Goal: Task Accomplishment & Management: Manage account settings

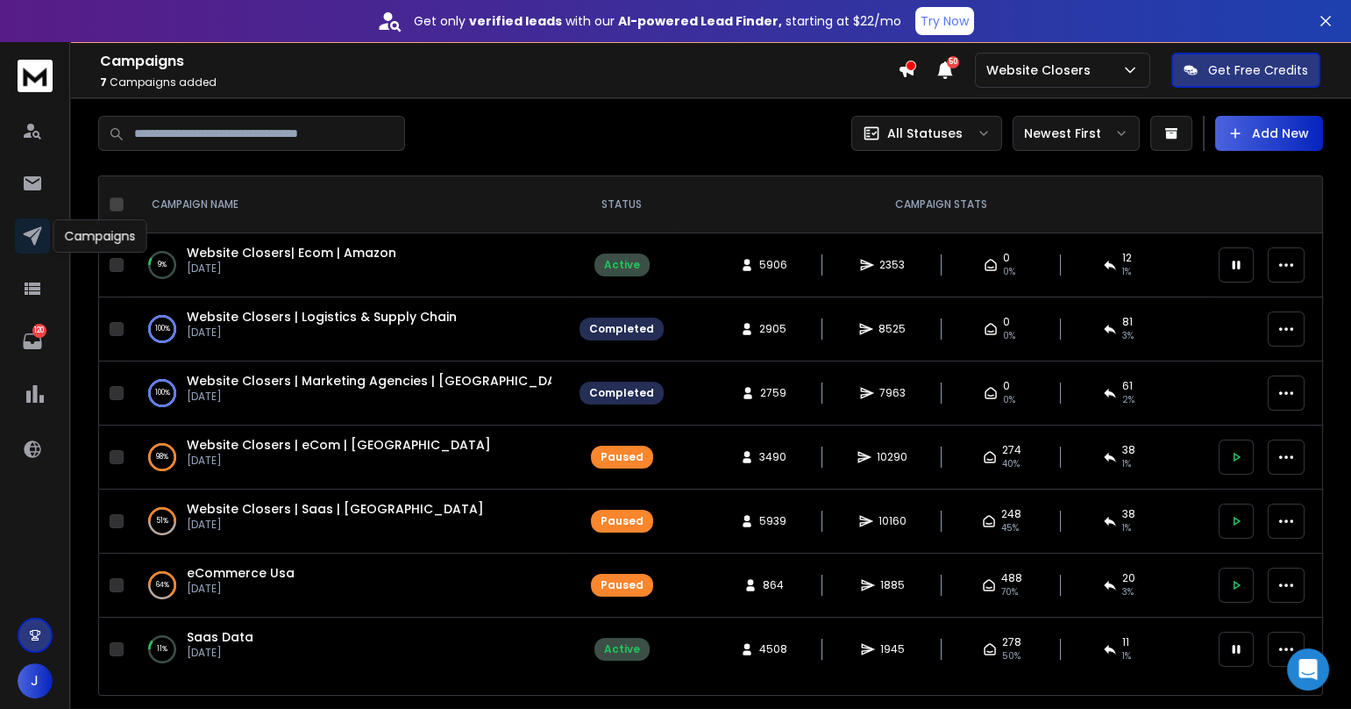
click at [1079, 75] on p "Website Closers" at bounding box center [1042, 70] width 111 height 18
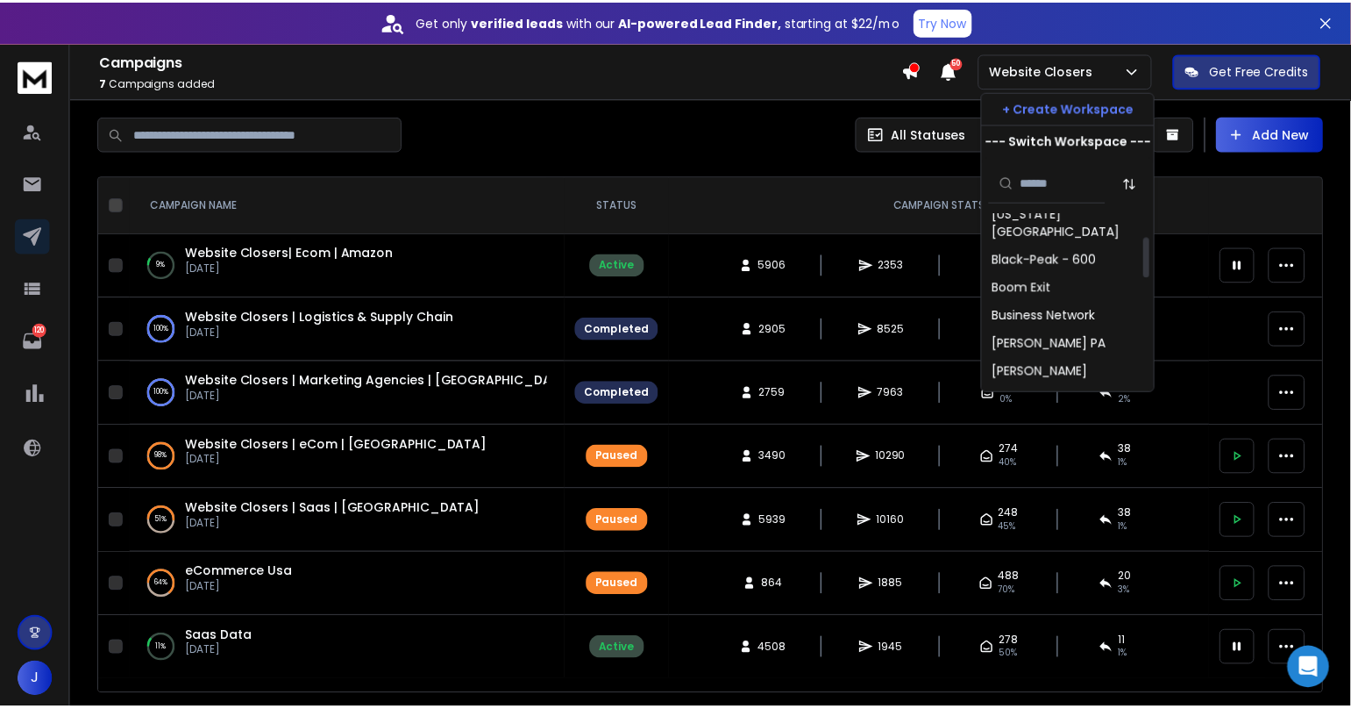
scroll to position [101, 0]
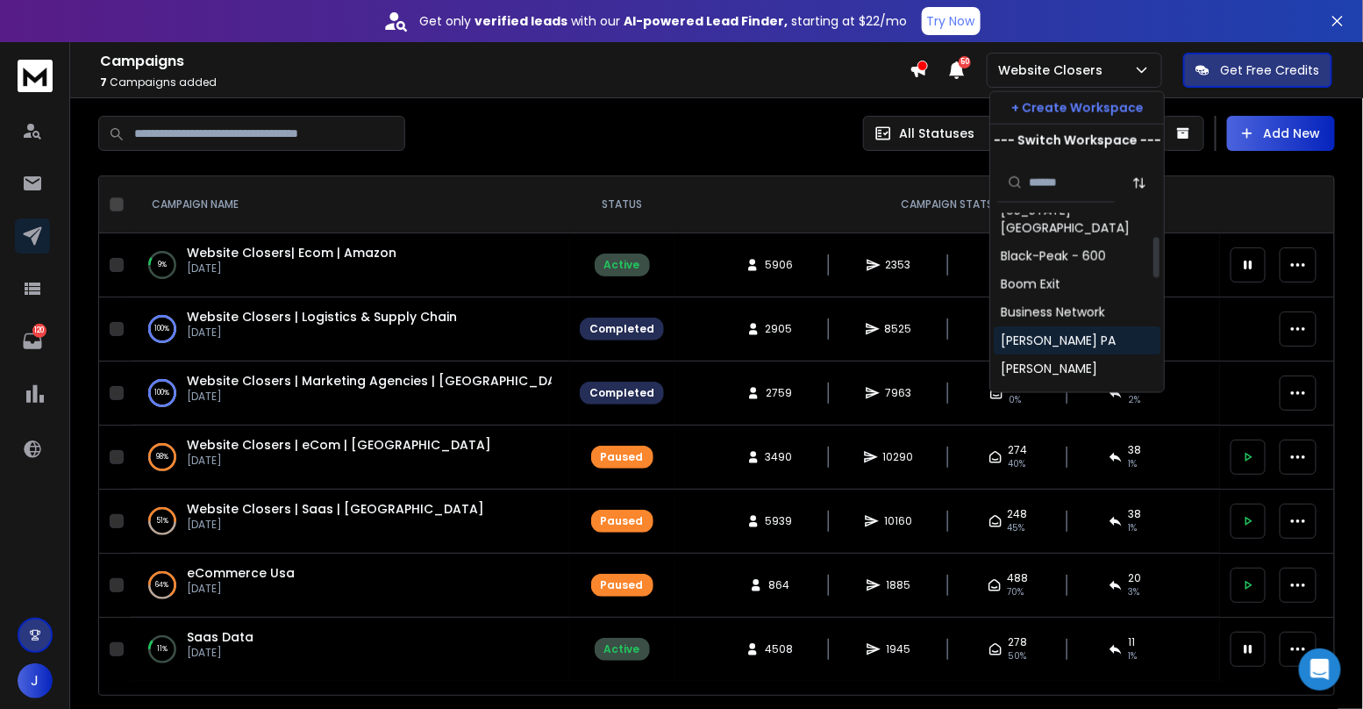
click at [1103, 331] on div "[PERSON_NAME] PA" at bounding box center [1058, 340] width 115 height 18
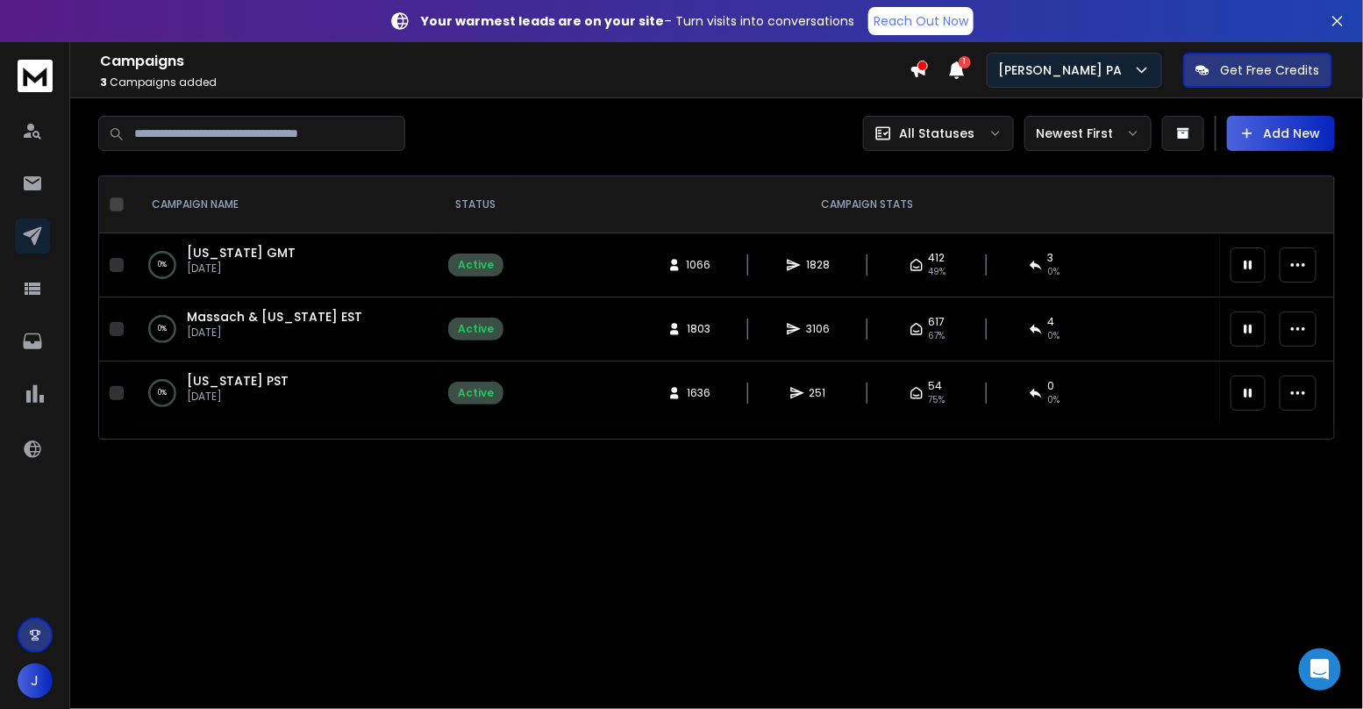
drag, startPoint x: 983, startPoint y: 75, endPoint x: 1114, endPoint y: 68, distance: 130.9
click at [1114, 68] on div "1 [PERSON_NAME] PA Get Free Credits" at bounding box center [1120, 70] width 423 height 35
copy p "[PERSON_NAME] PA"
click at [42, 183] on link at bounding box center [32, 183] width 35 height 35
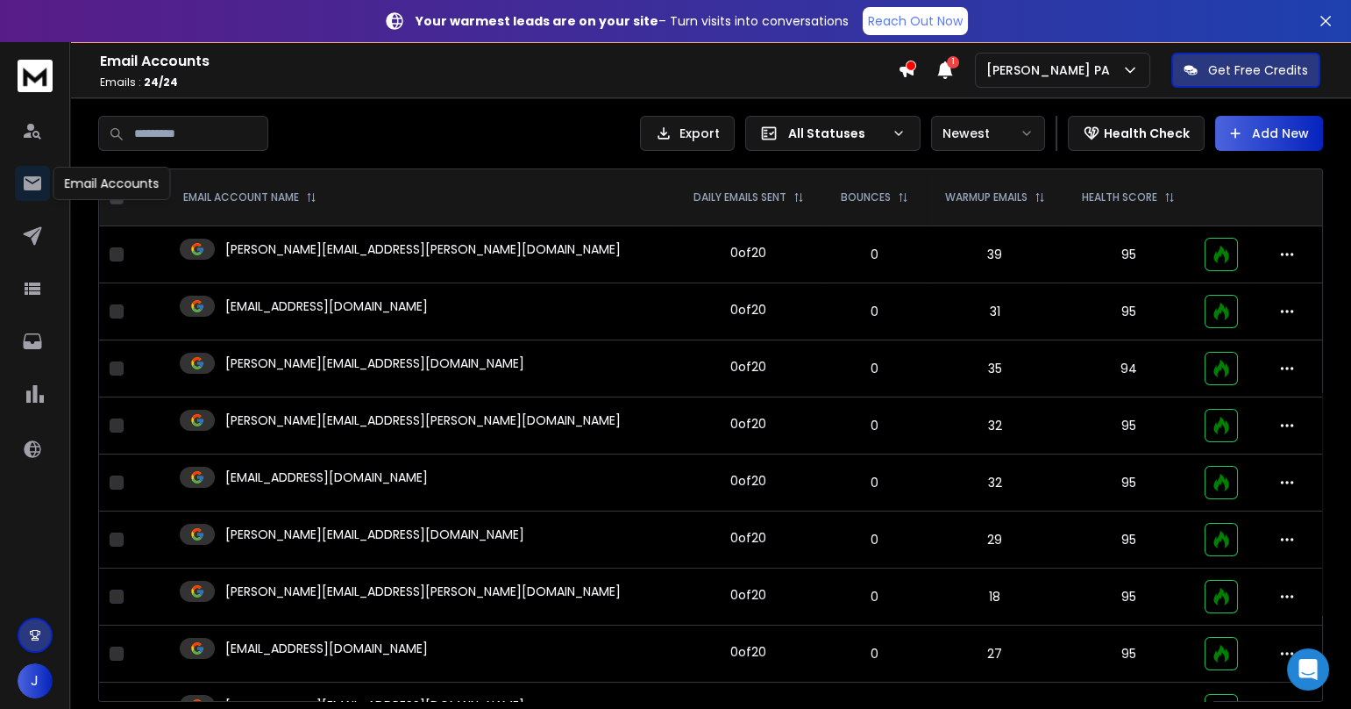
click at [1039, 34] on div "Your warmest leads are on your site – Turn visits into conversations Reach Out …" at bounding box center [675, 21] width 1351 height 42
click at [1065, 67] on p "[PERSON_NAME] PA" at bounding box center [1052, 70] width 131 height 18
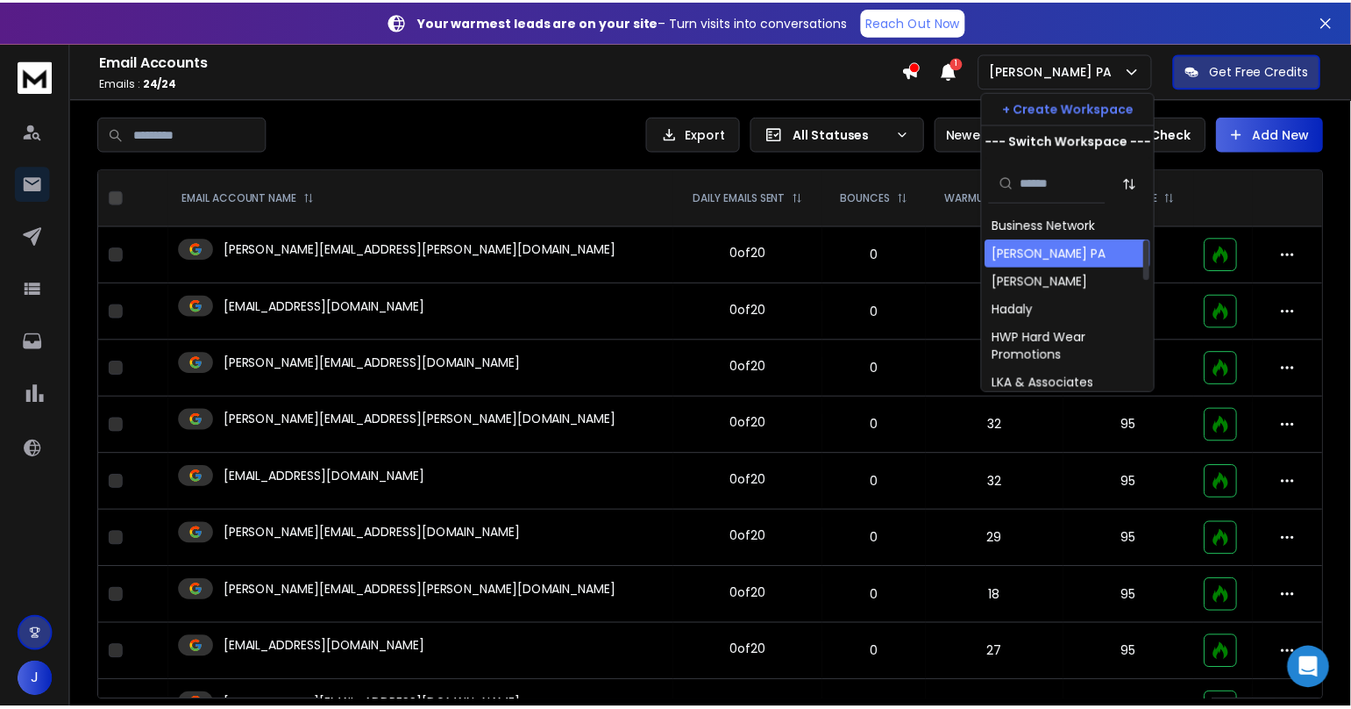
scroll to position [195, 0]
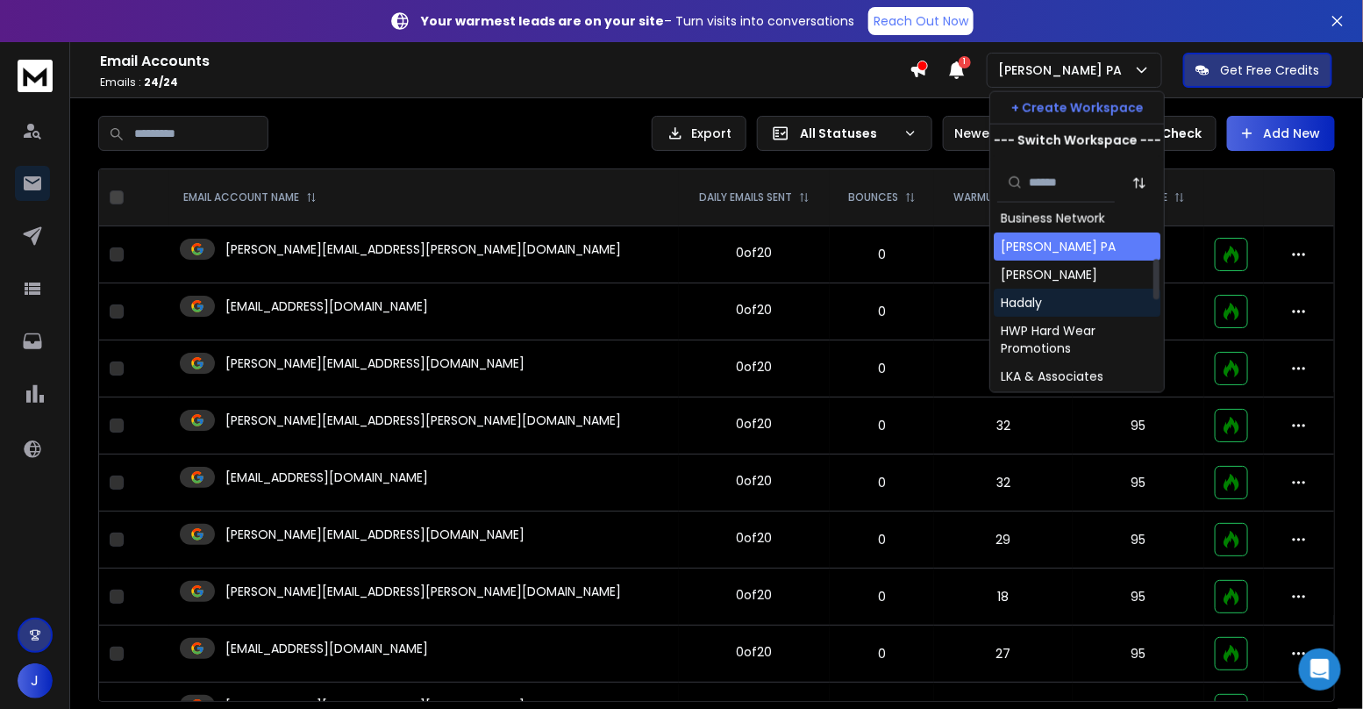
click at [1065, 289] on div "Hadaly" at bounding box center [1077, 303] width 167 height 28
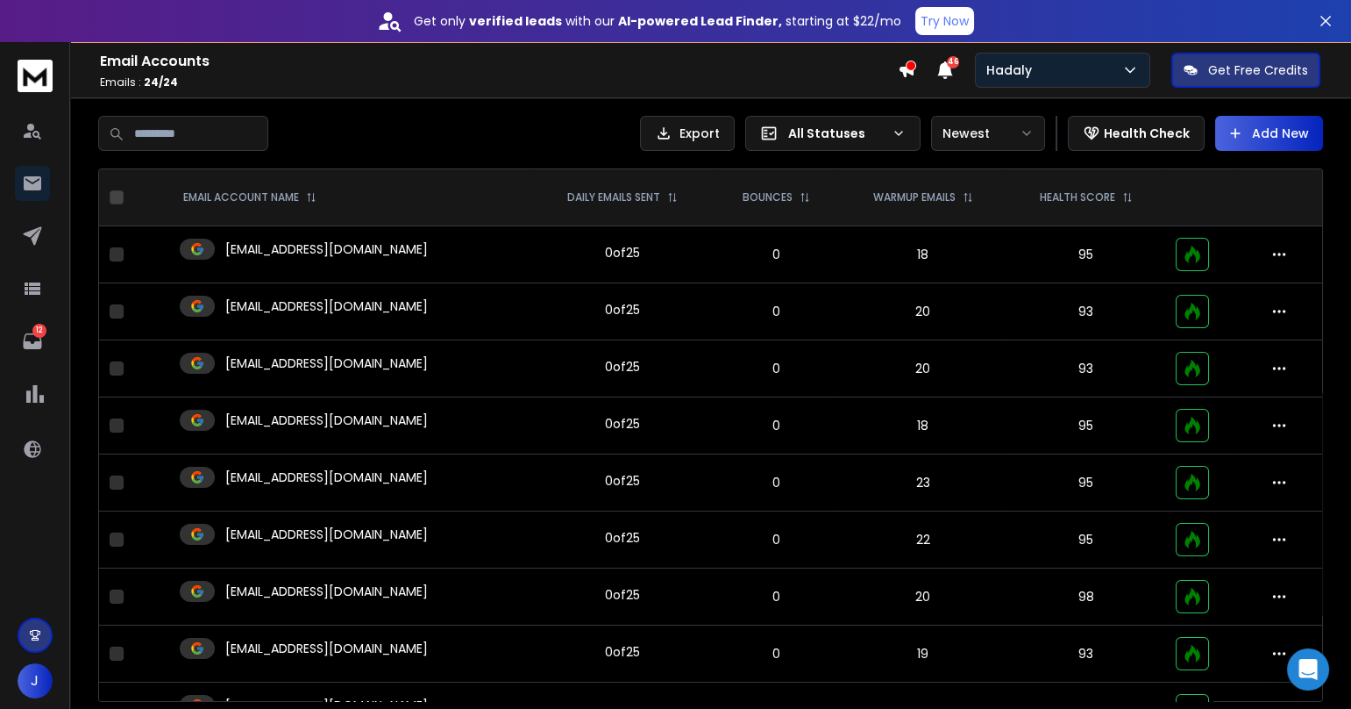
click at [1060, 71] on div "Hadaly" at bounding box center [1063, 70] width 153 height 18
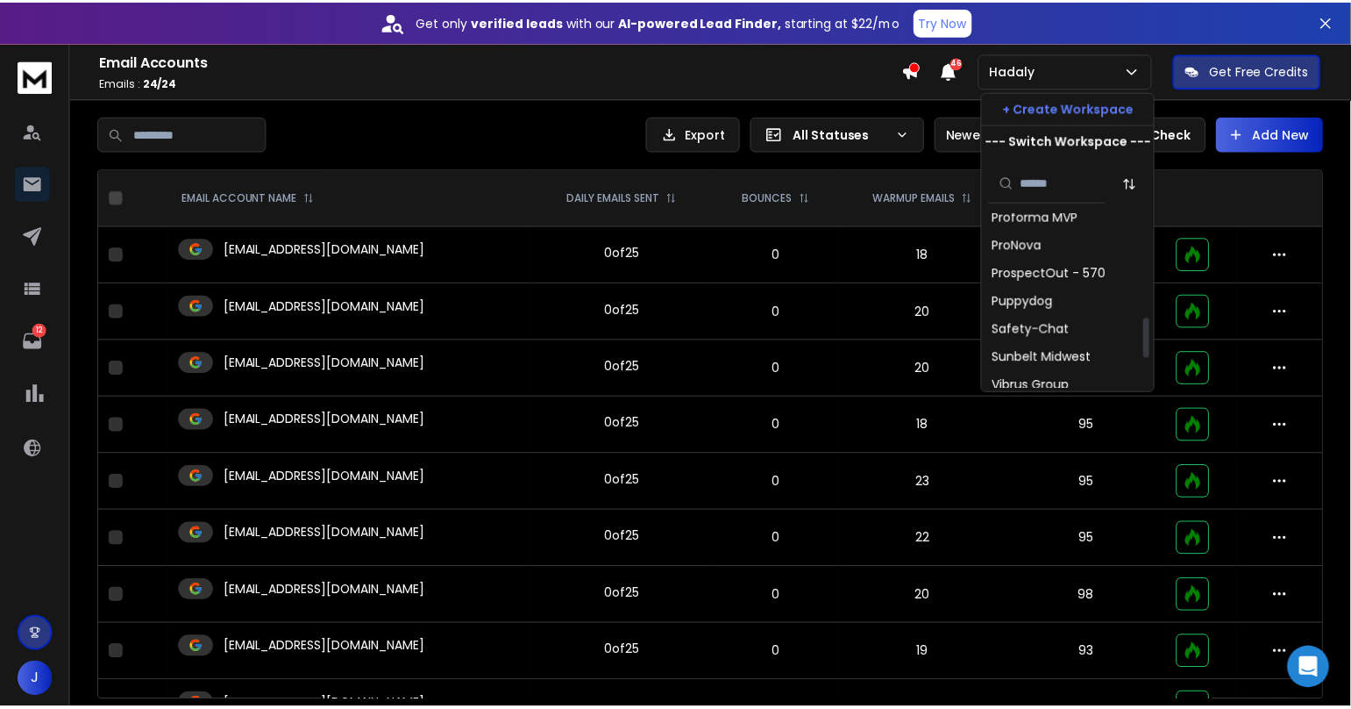
scroll to position [435, 0]
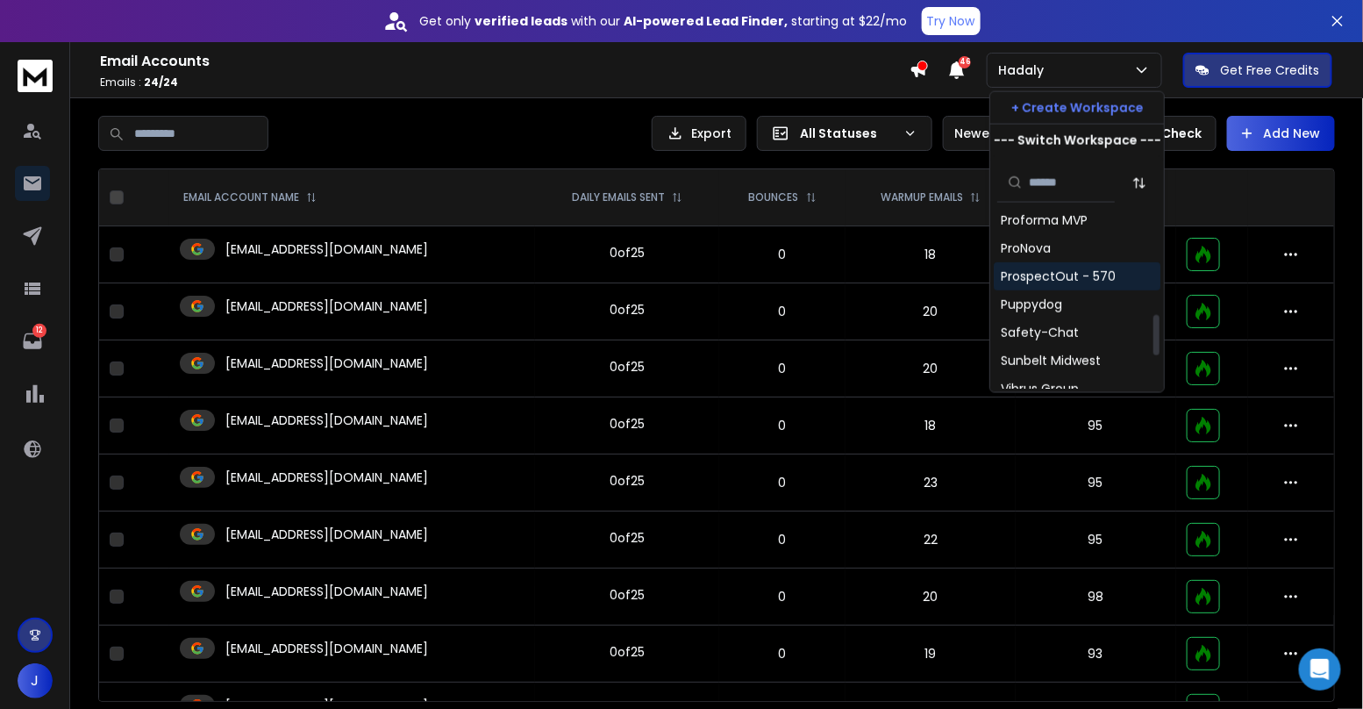
click at [1086, 267] on div "ProspectOut - 570" at bounding box center [1058, 276] width 115 height 18
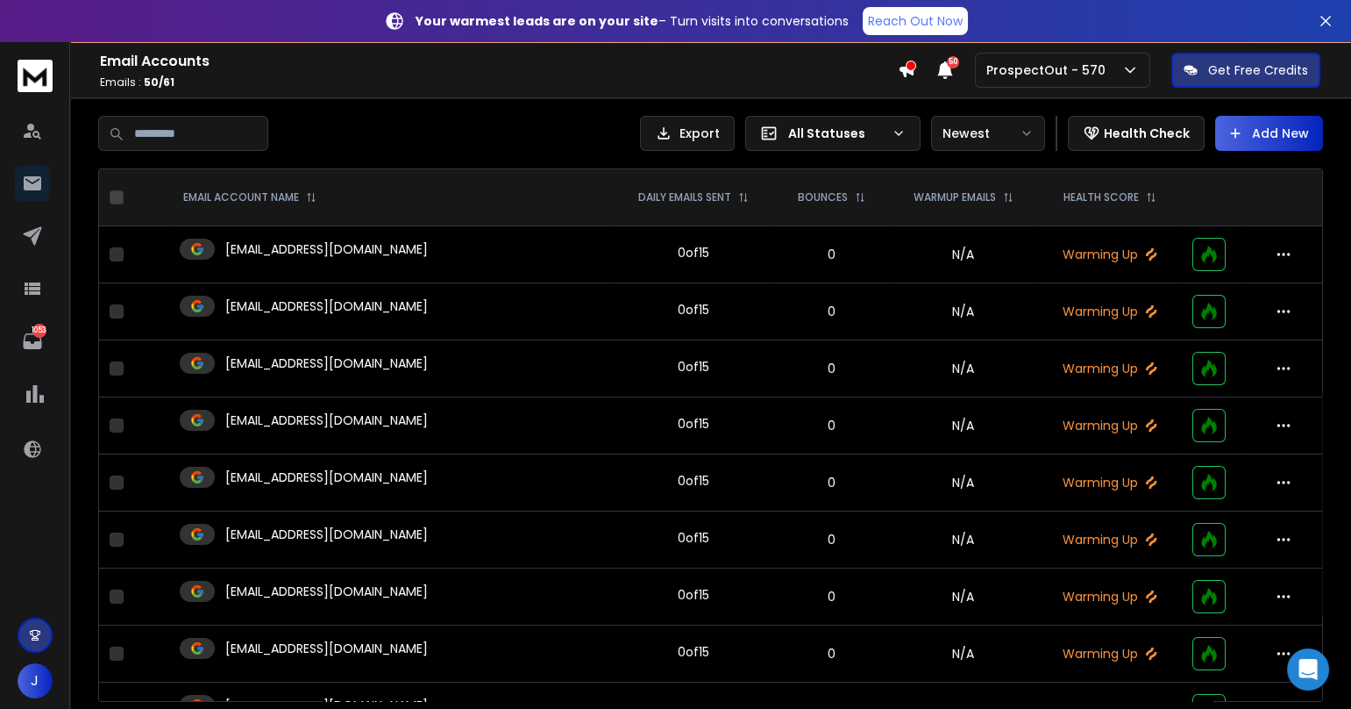
click at [439, 103] on div "Export All Statuses Newest Health Check Add New EMAIL ACCOUNT NAME DAILY EMAILS…" at bounding box center [710, 408] width 1281 height 621
click at [473, 136] on div at bounding box center [363, 133] width 531 height 35
click at [1076, 71] on p "ProspectOut - 570" at bounding box center [1050, 70] width 126 height 18
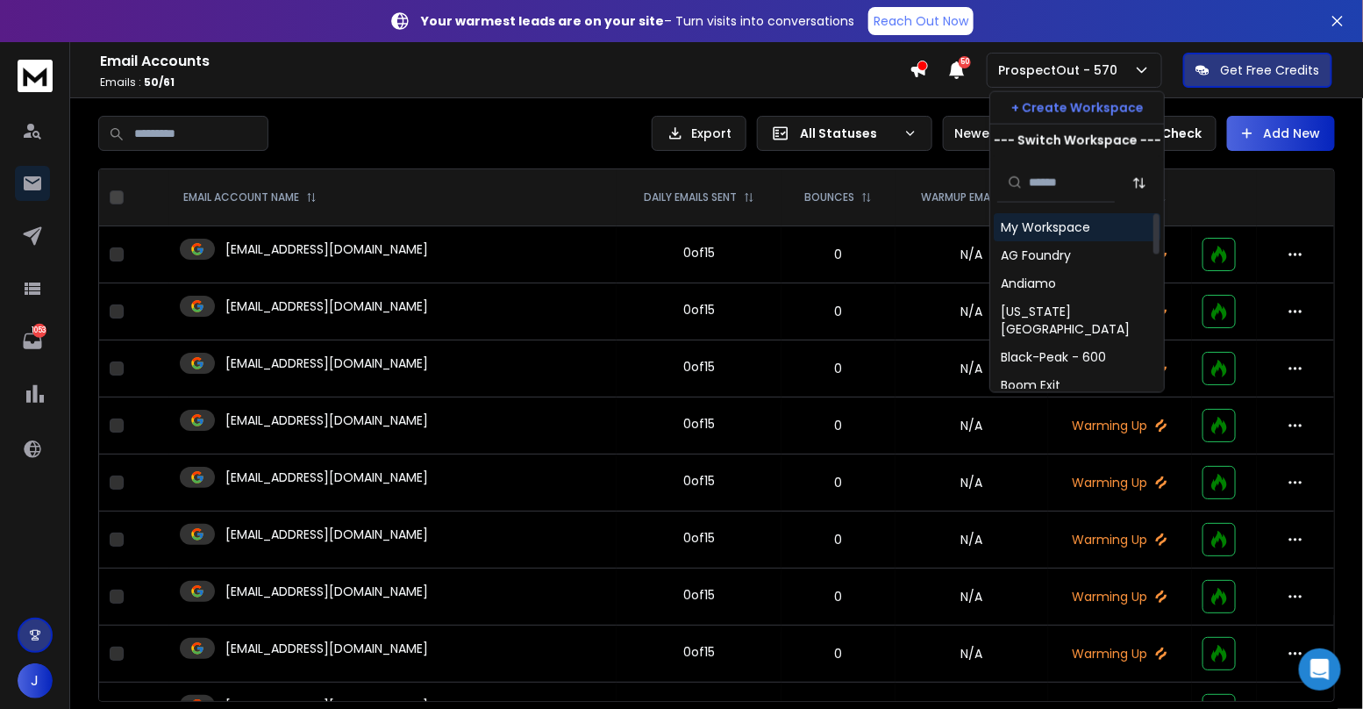
click at [1075, 226] on div "My Workspace" at bounding box center [1045, 227] width 89 height 18
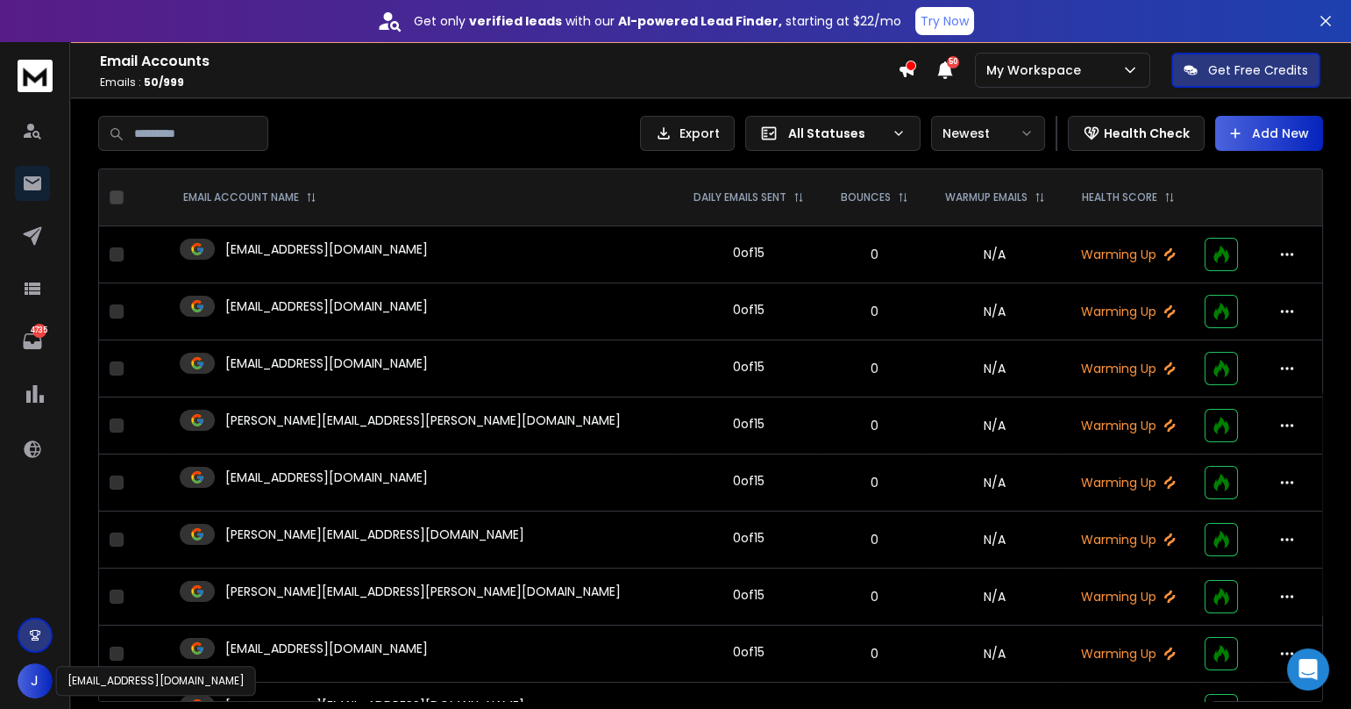
click at [32, 688] on span "J" at bounding box center [35, 680] width 35 height 35
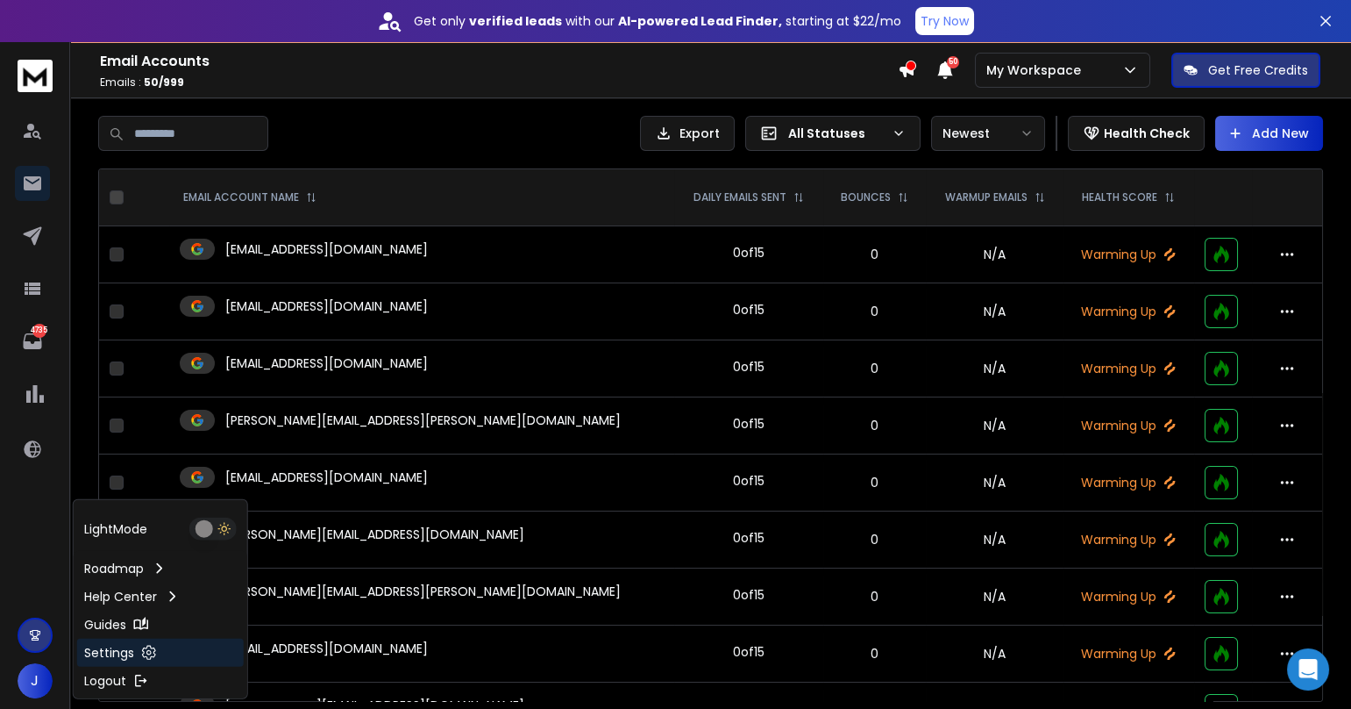
click at [85, 651] on p "Settings" at bounding box center [109, 653] width 50 height 18
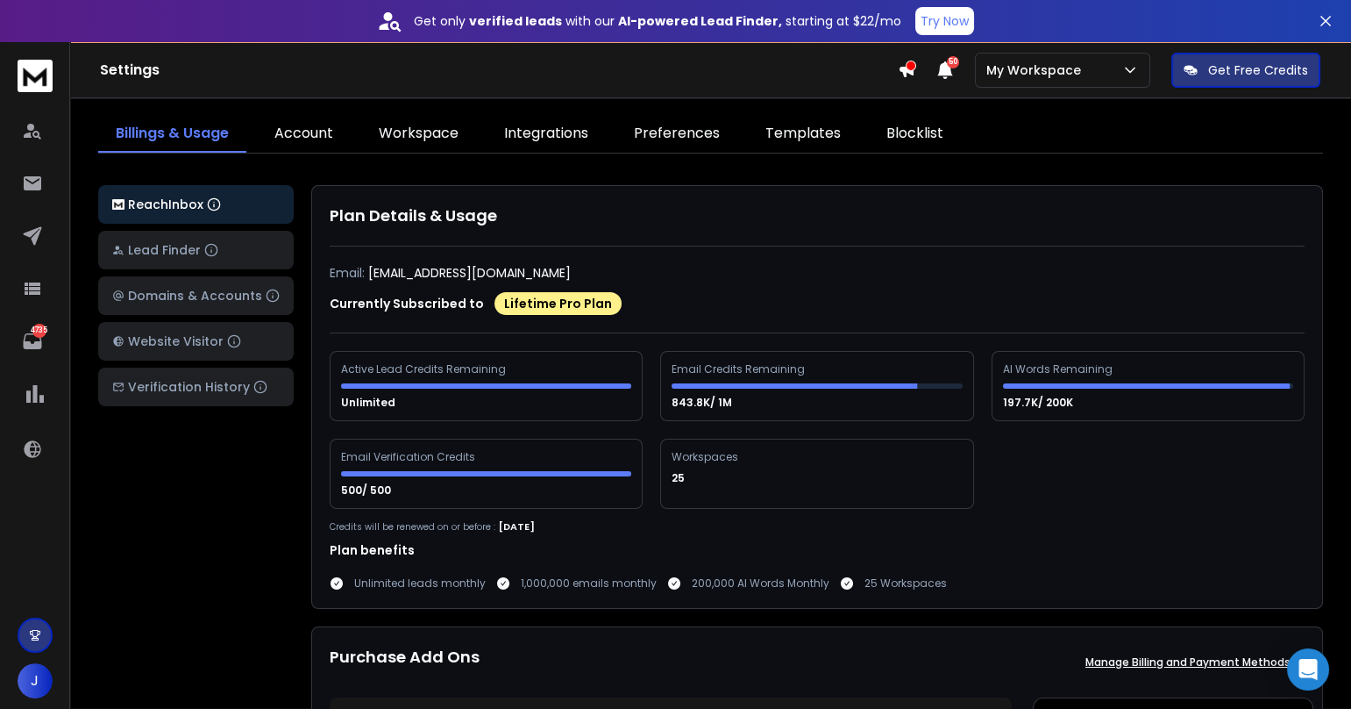
click at [429, 141] on link "Workspace" at bounding box center [418, 134] width 115 height 37
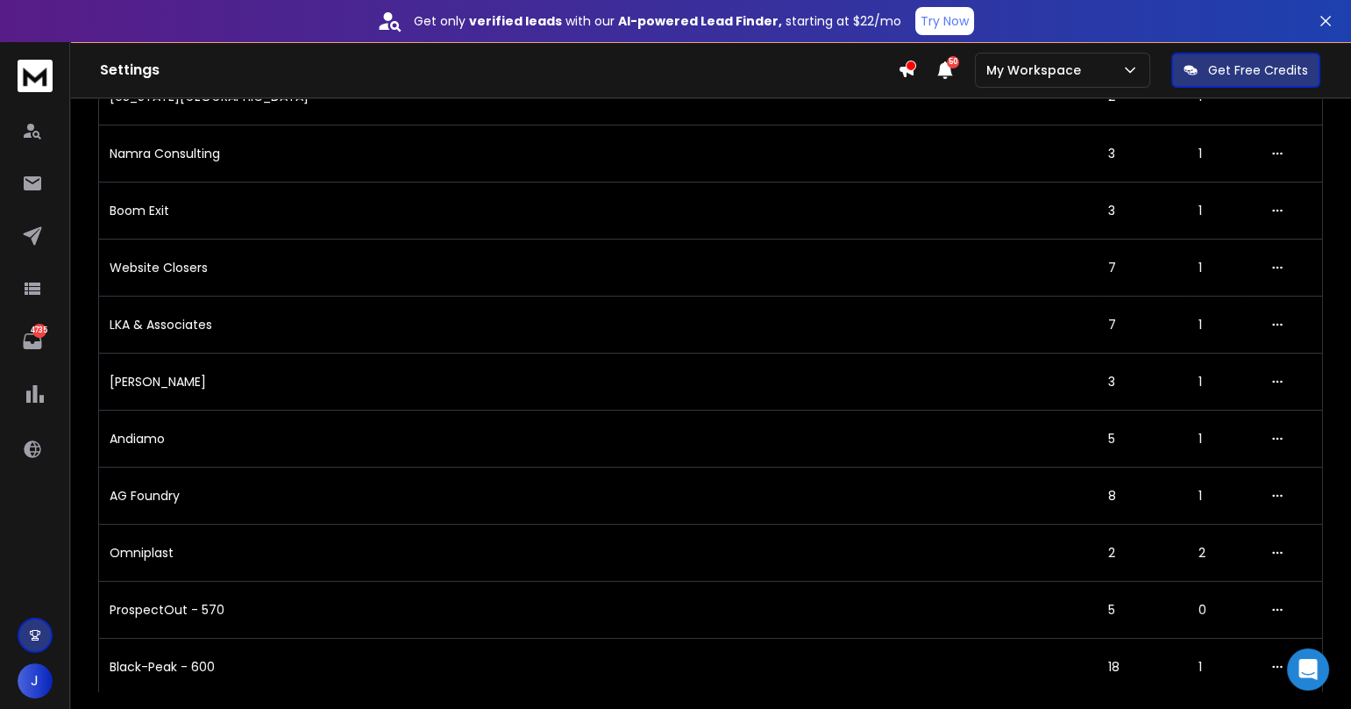
scroll to position [72, 0]
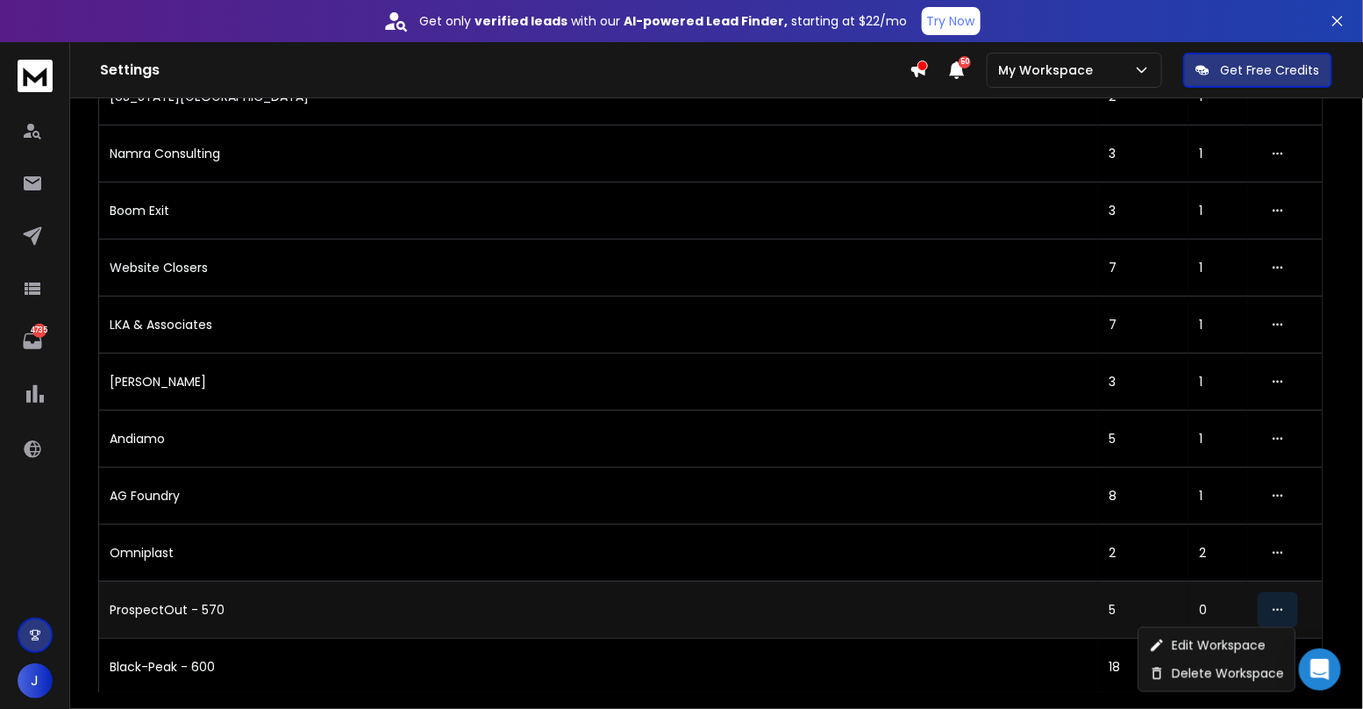
click at [1272, 603] on icon "button" at bounding box center [1278, 609] width 12 height 12
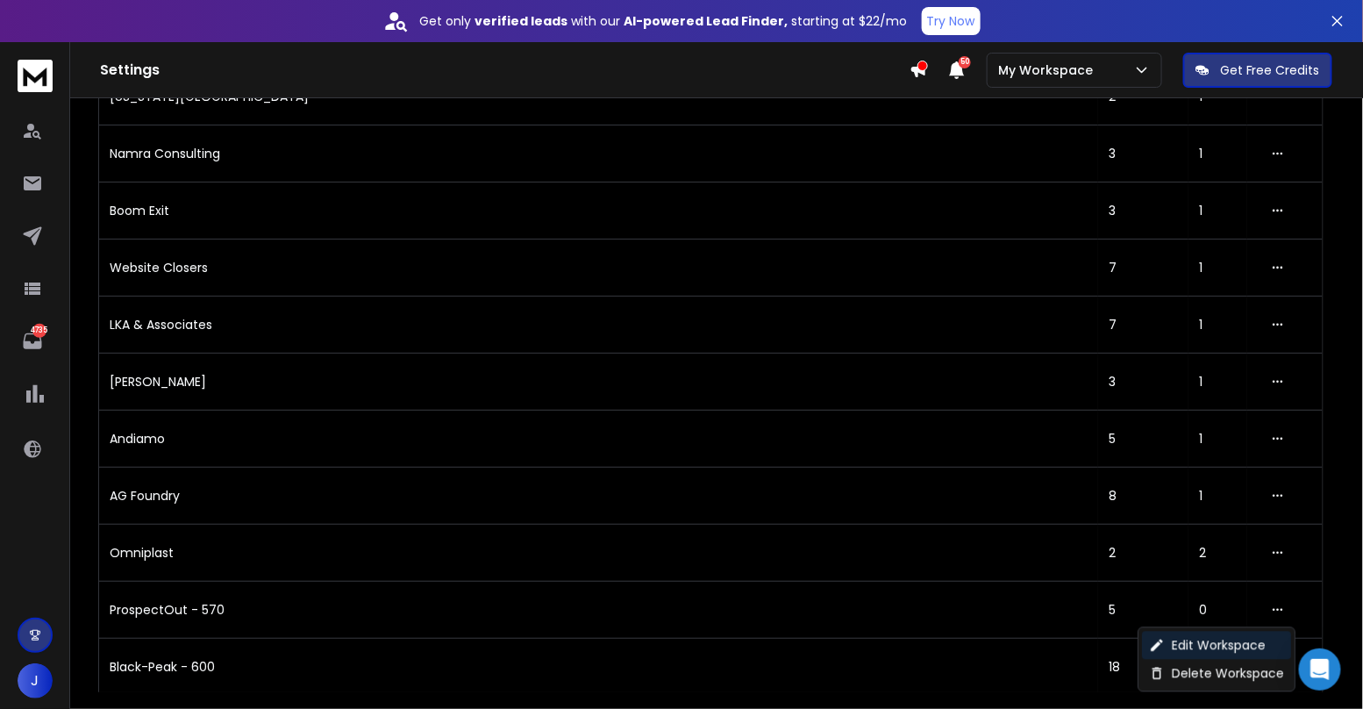
click at [1208, 648] on p "Edit Workspace" at bounding box center [1219, 646] width 94 height 18
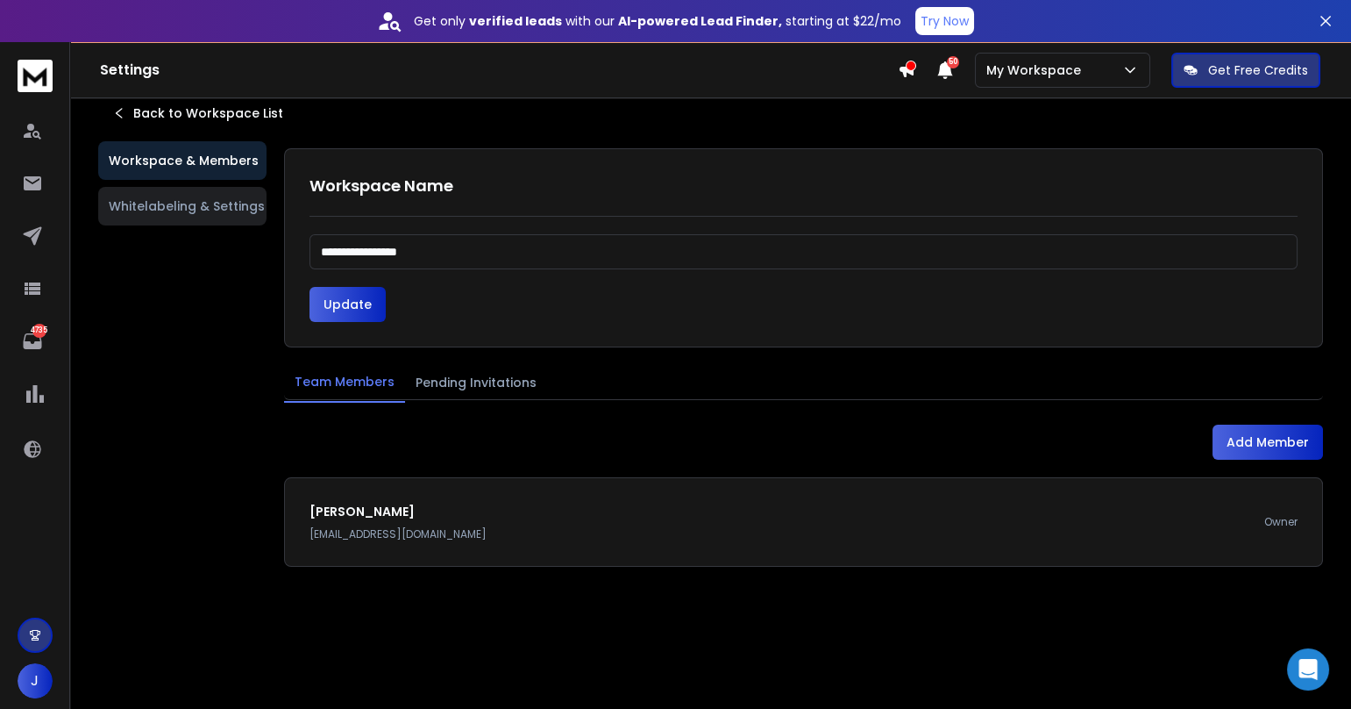
drag, startPoint x: 411, startPoint y: 252, endPoint x: 479, endPoint y: 255, distance: 67.6
click at [479, 255] on input "**********" at bounding box center [804, 251] width 988 height 35
type input "**********"
click at [324, 310] on button "Update" at bounding box center [348, 304] width 76 height 35
click at [30, 182] on icon at bounding box center [33, 183] width 18 height 14
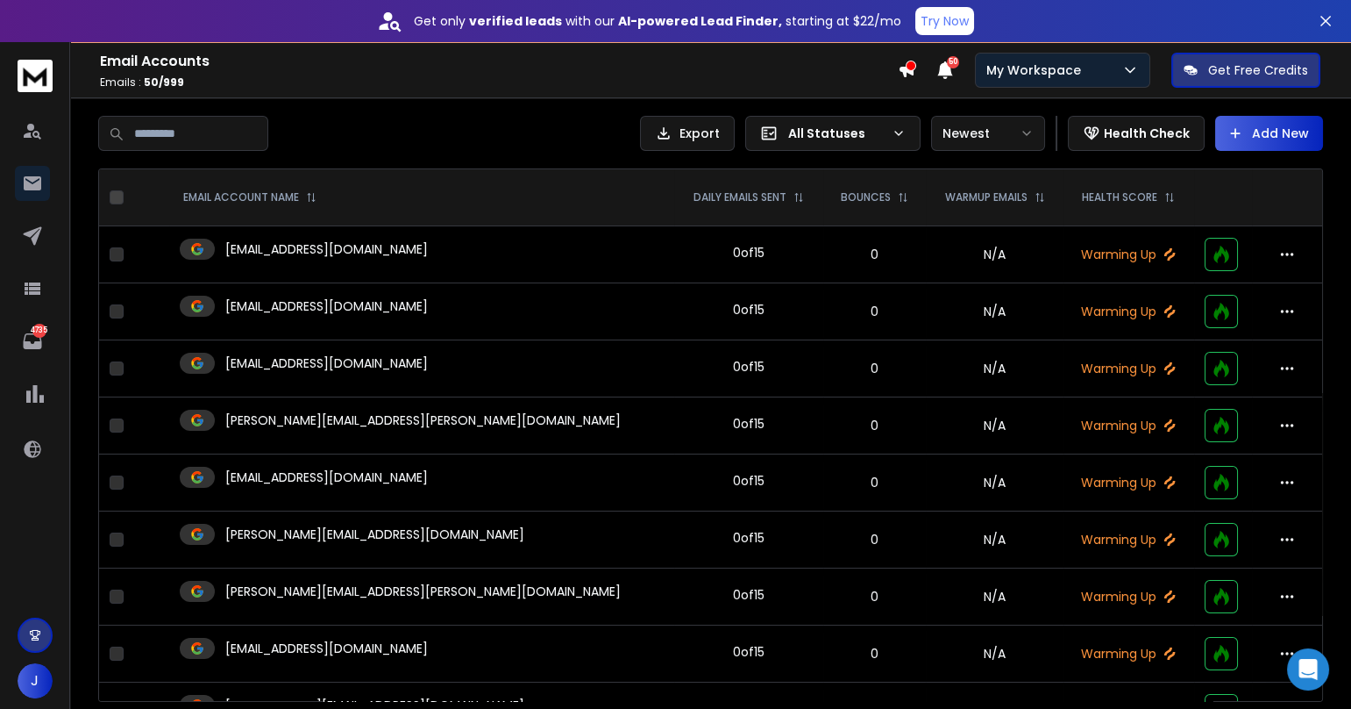
click at [1075, 67] on p "My Workspace" at bounding box center [1038, 70] width 102 height 18
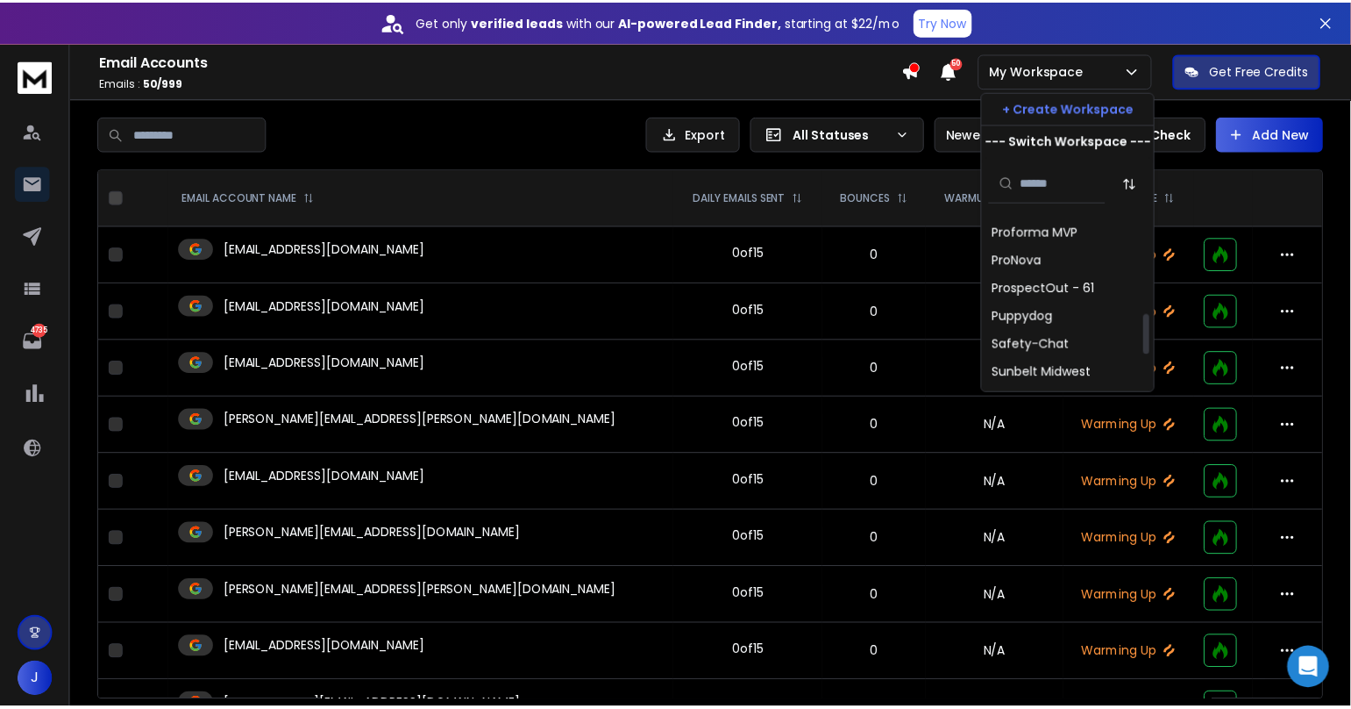
scroll to position [408, 0]
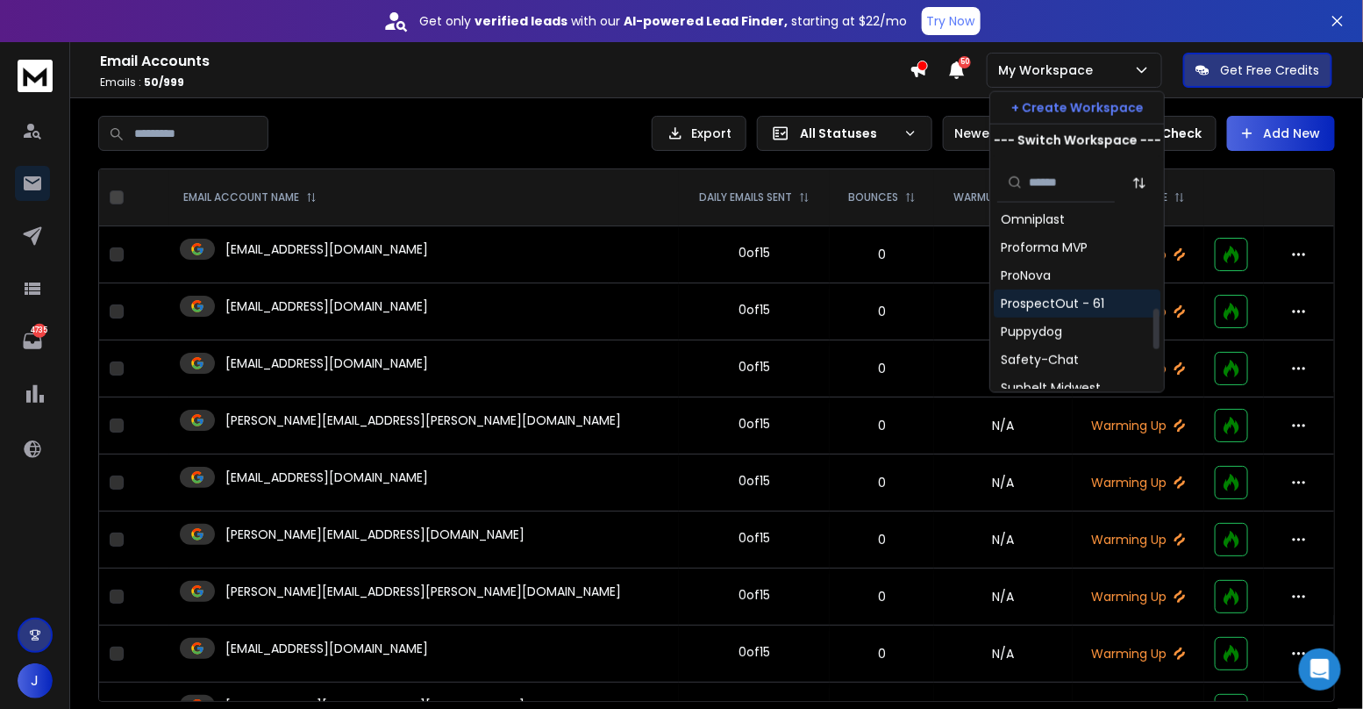
click at [1117, 289] on div "ProspectOut - 61" at bounding box center [1077, 303] width 167 height 28
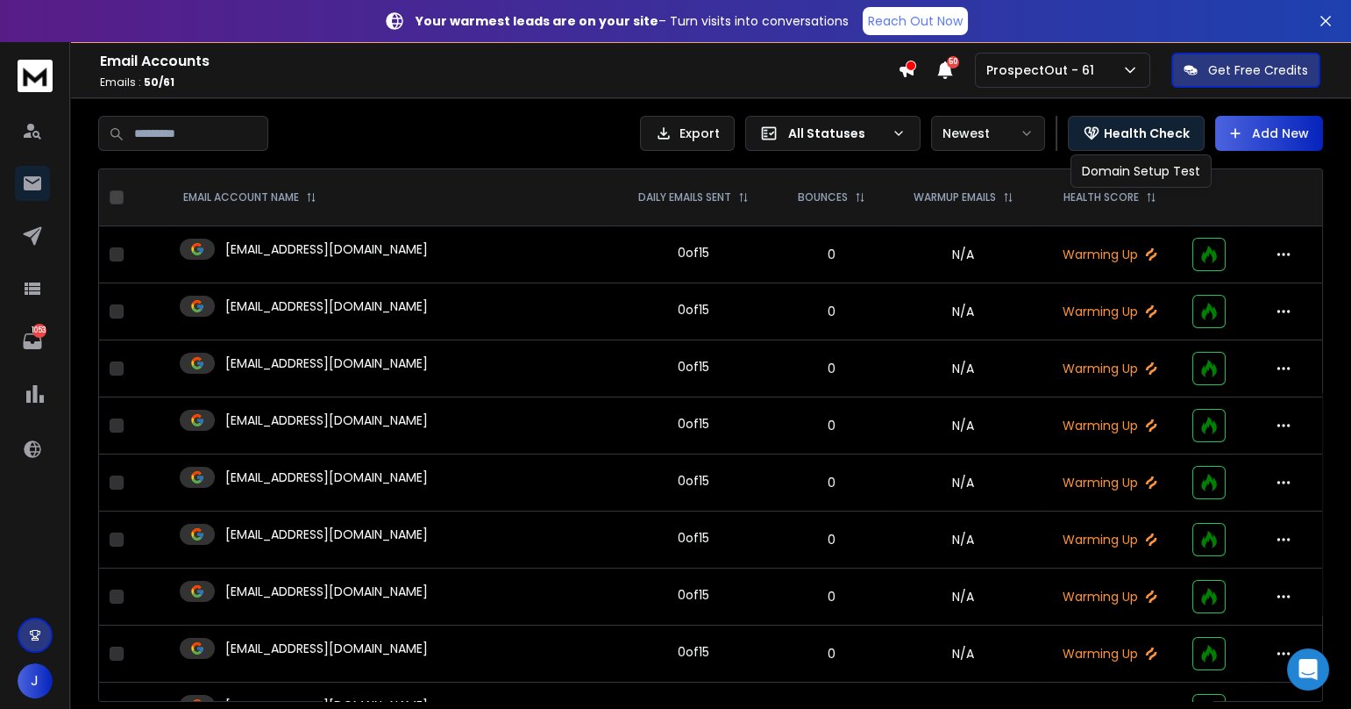
click at [1121, 132] on p "Health Check" at bounding box center [1147, 134] width 86 height 18
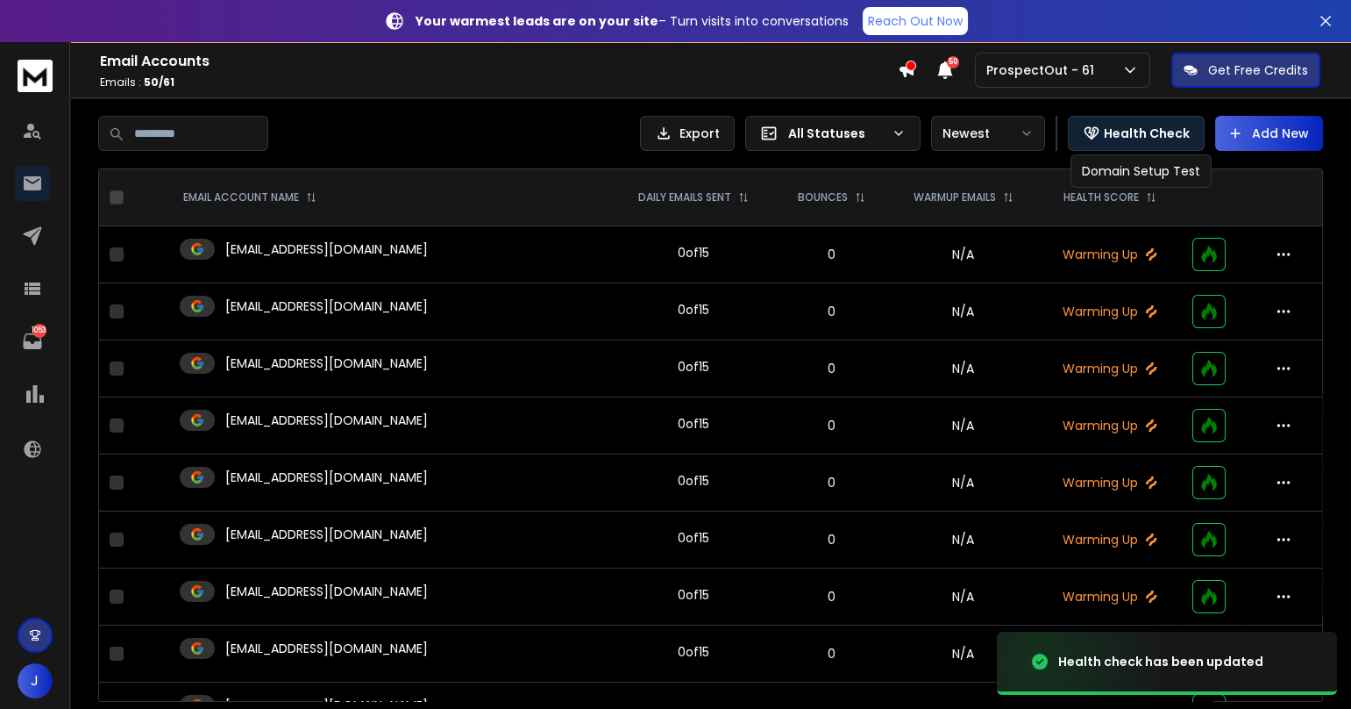
click at [599, 126] on div at bounding box center [363, 133] width 531 height 35
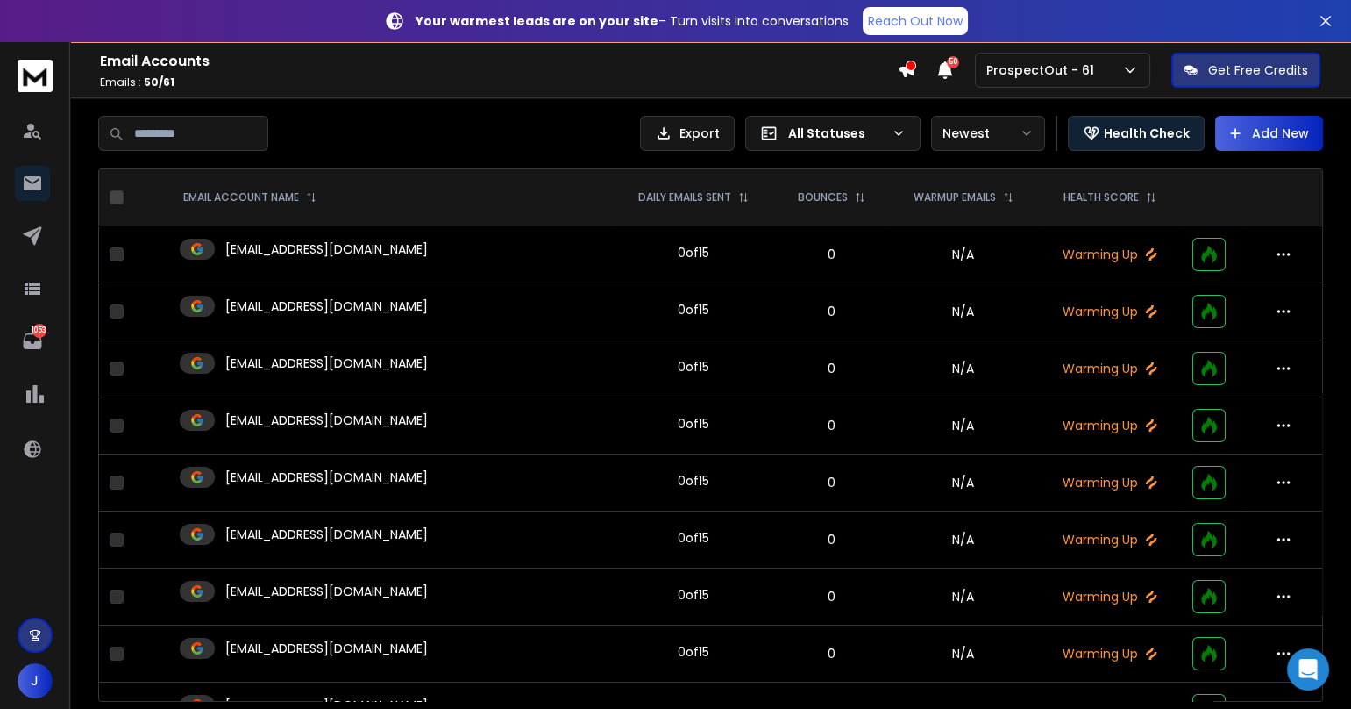
click at [782, 96] on div "Email Accounts Emails : 50 / 61 50 ProspectOut - 61 Get Free Credits" at bounding box center [675, 70] width 1351 height 56
click at [720, 74] on div "Email Accounts Emails : 50 / 61" at bounding box center [499, 70] width 798 height 39
click at [1062, 83] on button "ProspectOut - 61" at bounding box center [1062, 70] width 175 height 35
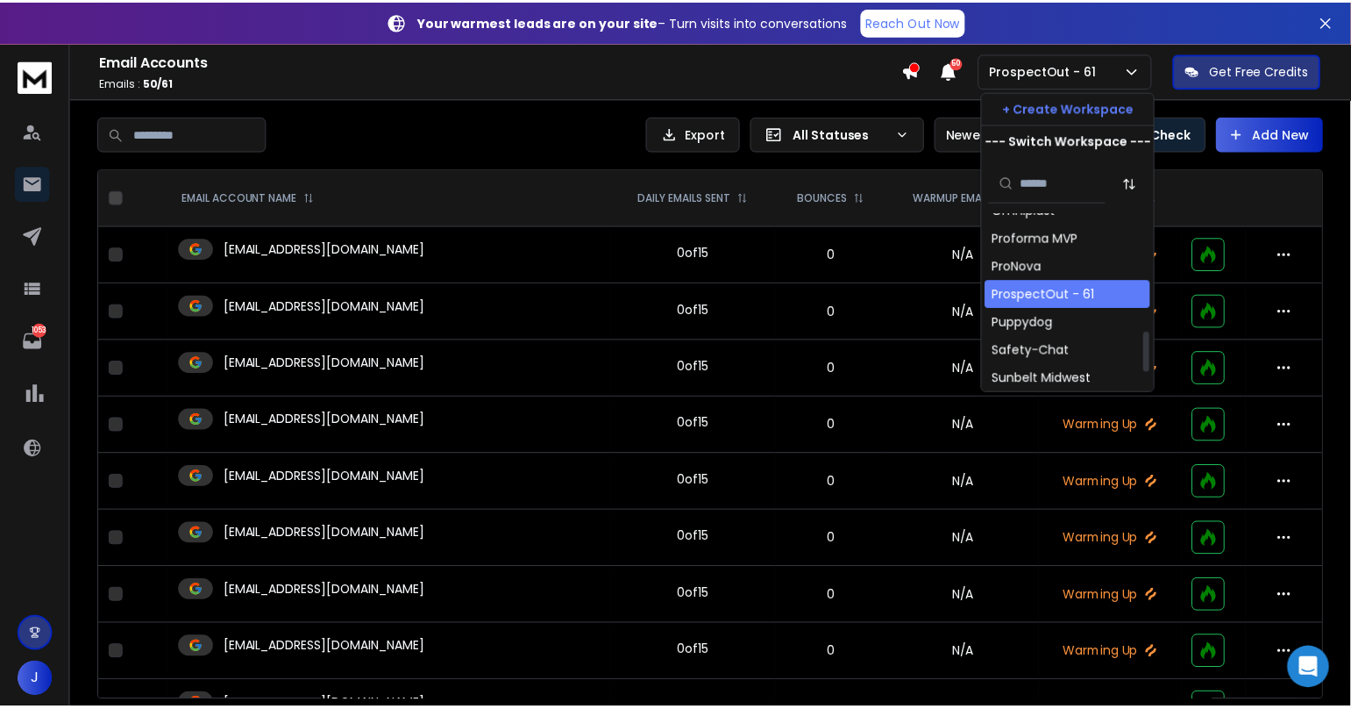
scroll to position [571, 0]
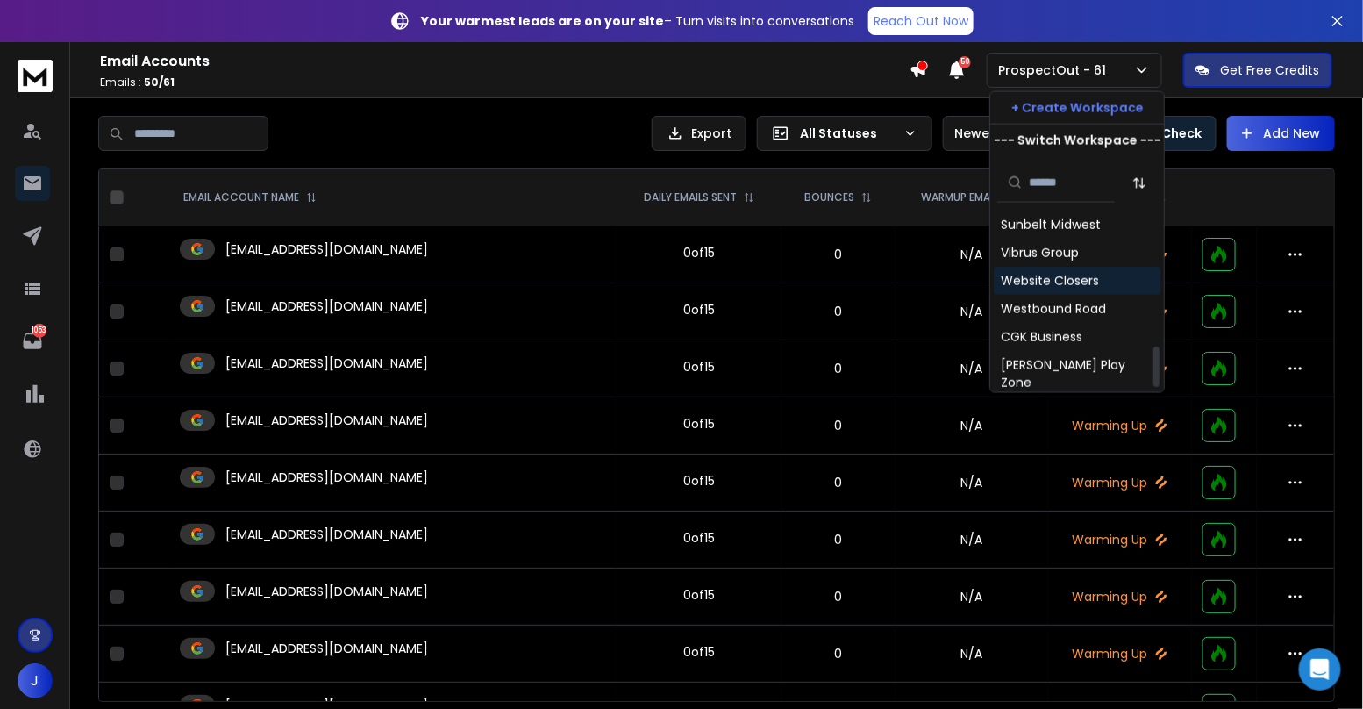
click at [1104, 267] on div "Website Closers" at bounding box center [1077, 281] width 167 height 28
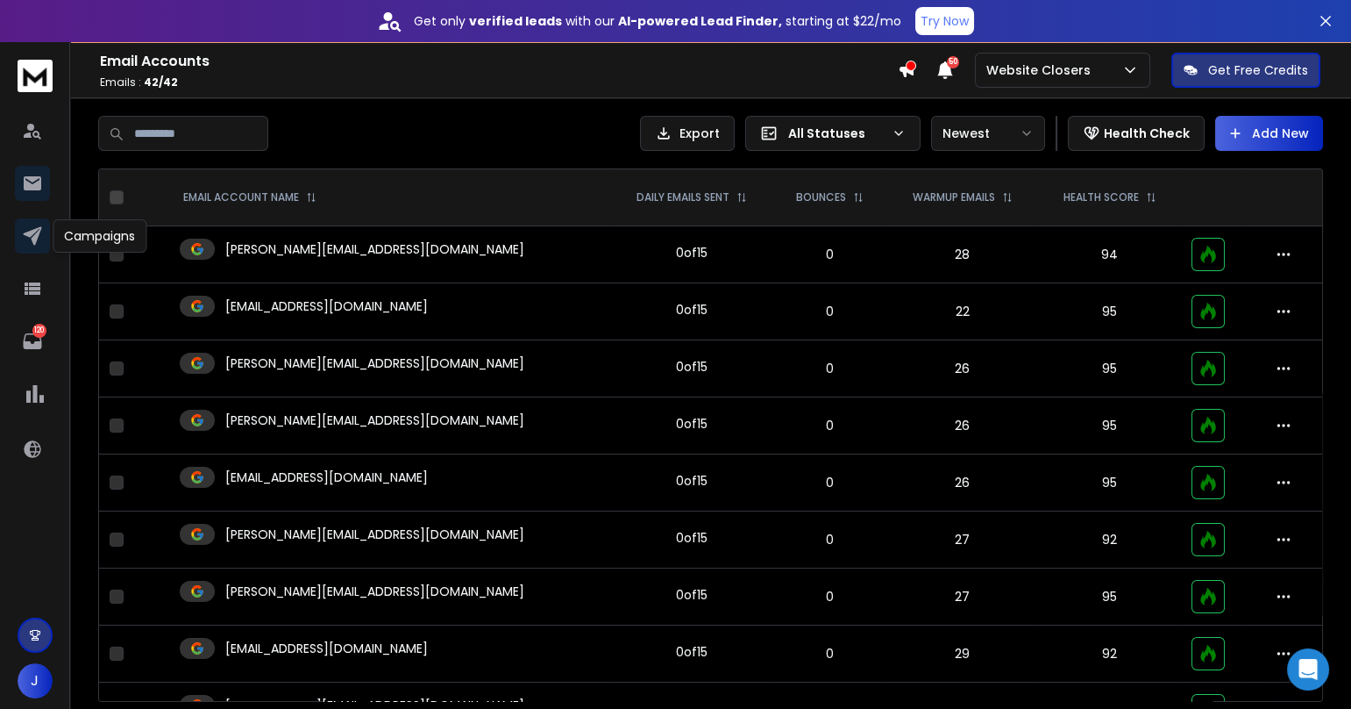
click at [30, 243] on icon at bounding box center [32, 235] width 21 height 21
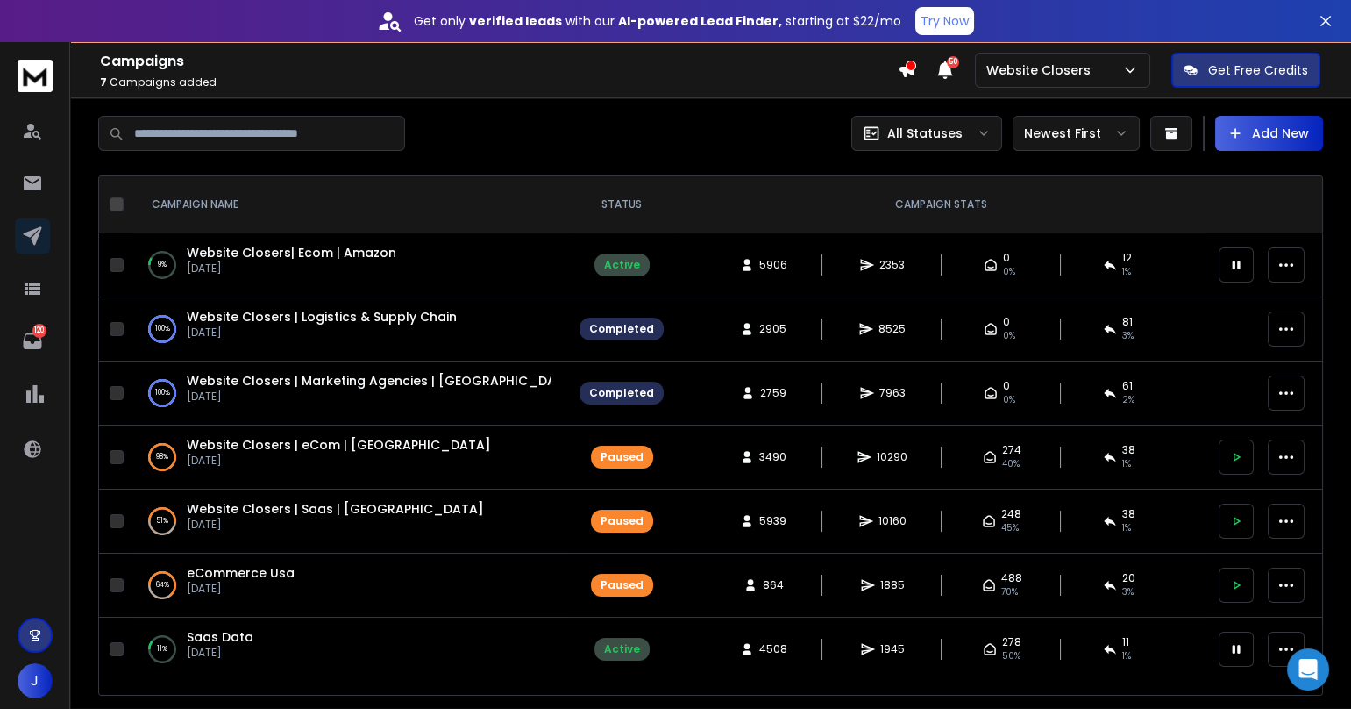
click at [435, 319] on span "Website Closers | Logistics & Supply Chain" at bounding box center [322, 317] width 270 height 18
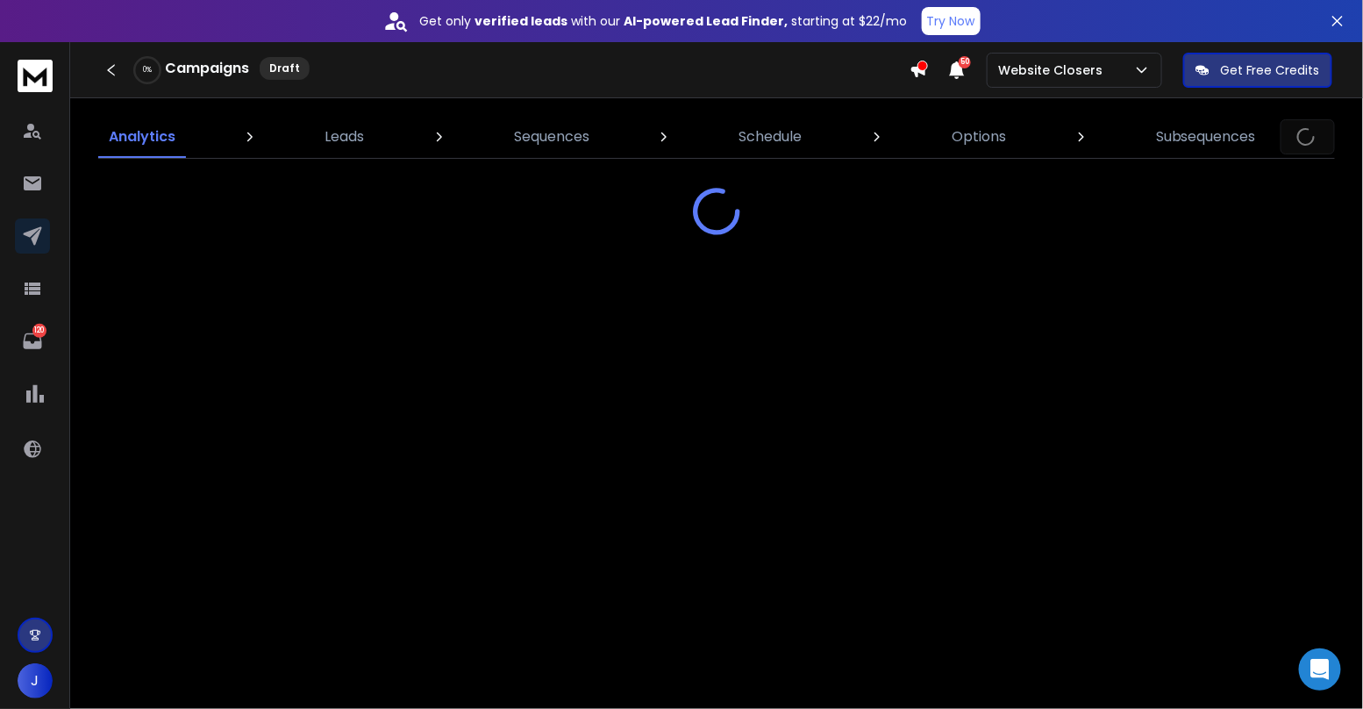
click at [636, 79] on div "0 % Campaigns Draft 50 Website Closers Get Free Credits" at bounding box center [681, 70] width 1363 height 56
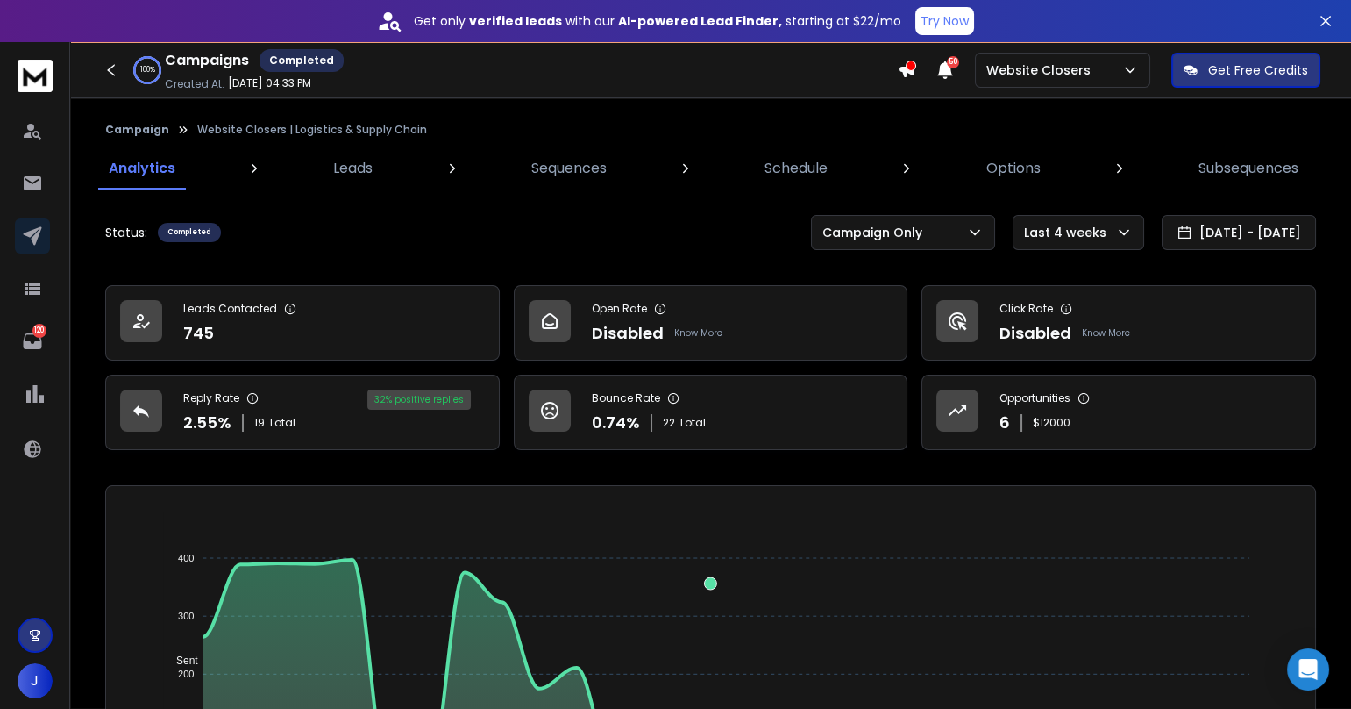
click at [636, 79] on div "100 % Campaigns Completed Created At: [DATE] 04:33 PM 50 Website Closers Get Fr…" at bounding box center [675, 70] width 1351 height 56
click at [1115, 237] on icon "button" at bounding box center [1124, 233] width 18 height 18
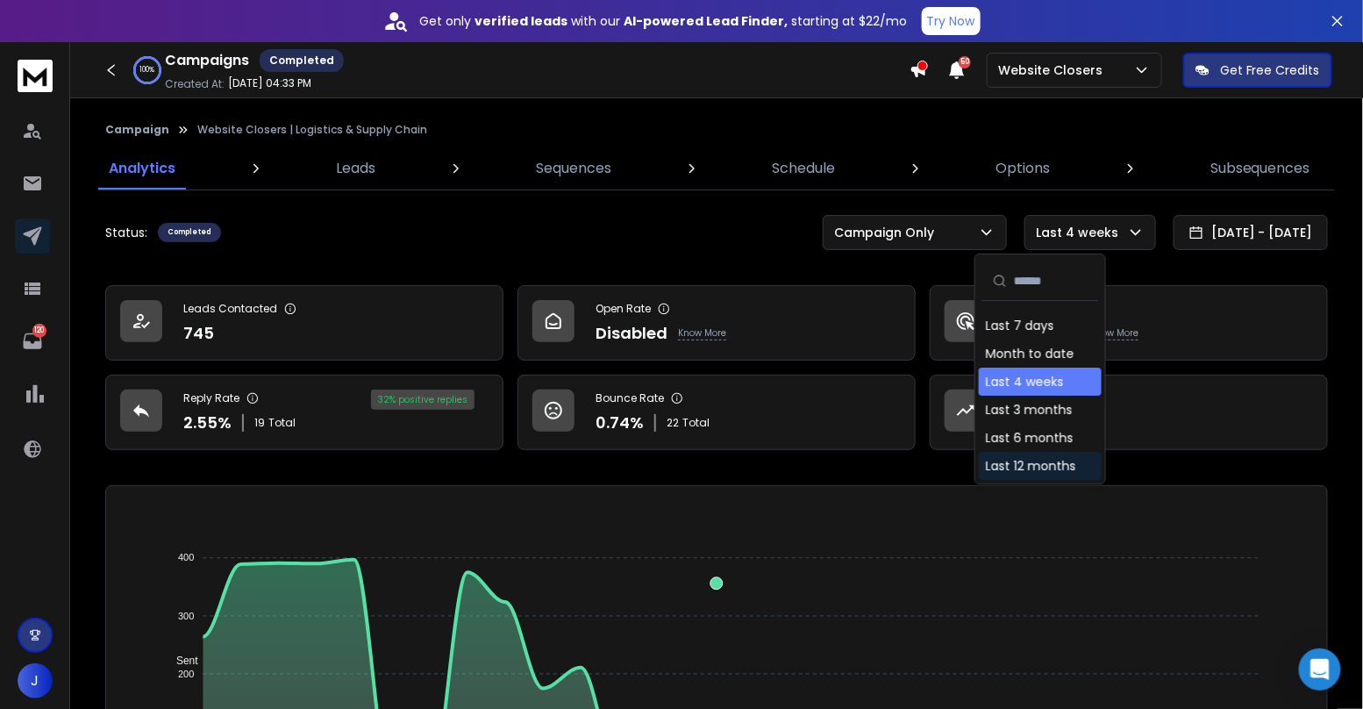
click at [1041, 469] on div "Last 12 months" at bounding box center [1031, 466] width 90 height 18
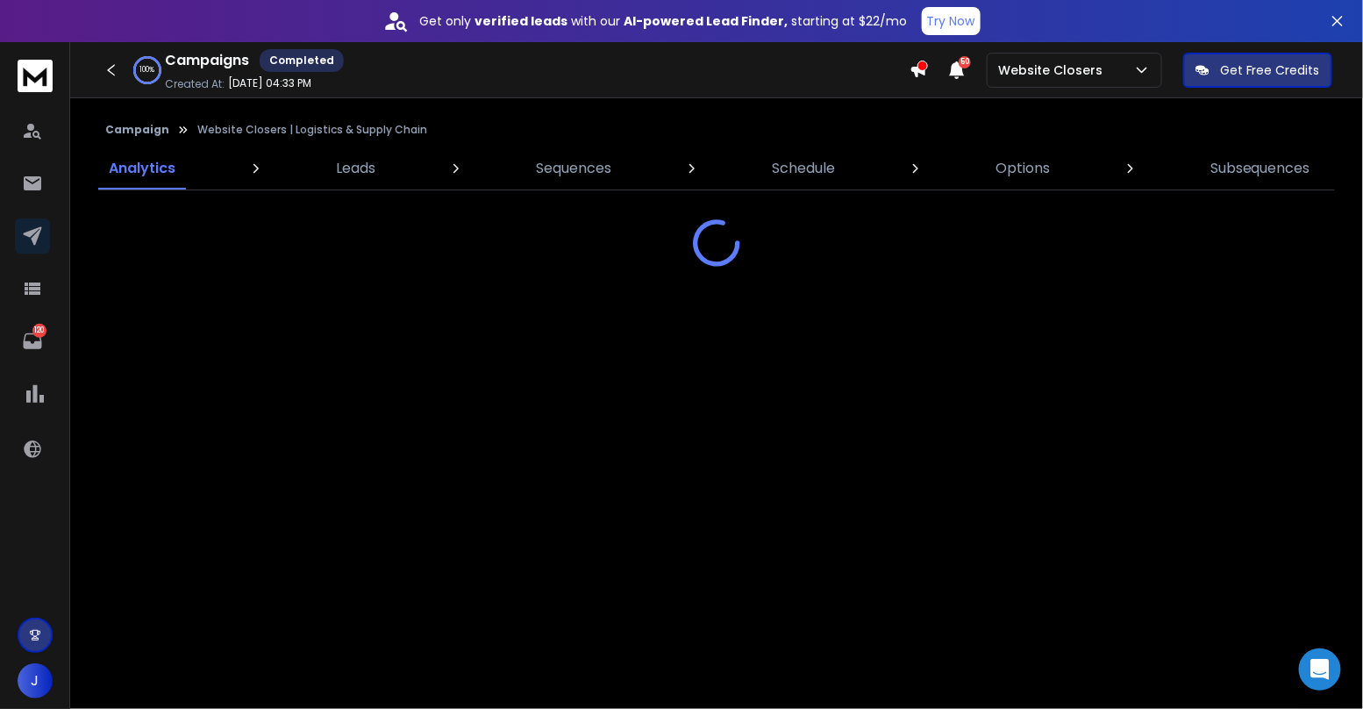
click at [683, 130] on div "Campaign Website Closers | Logistics & Supply Chain" at bounding box center [716, 130] width 1236 height 28
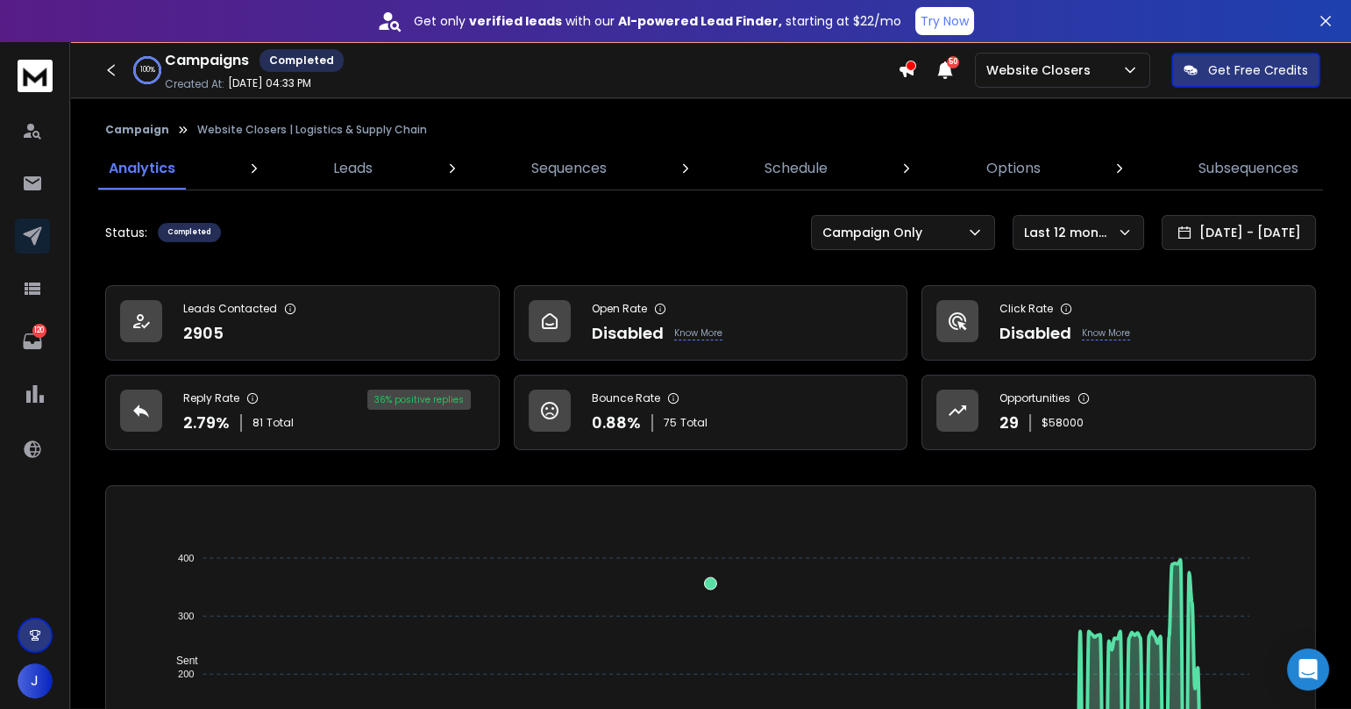
click at [678, 246] on div "Status: Completed Campaign Only Last 12 months [DATE] - [DATE]" at bounding box center [710, 232] width 1211 height 35
click at [594, 180] on link "Sequences" at bounding box center [569, 168] width 96 height 42
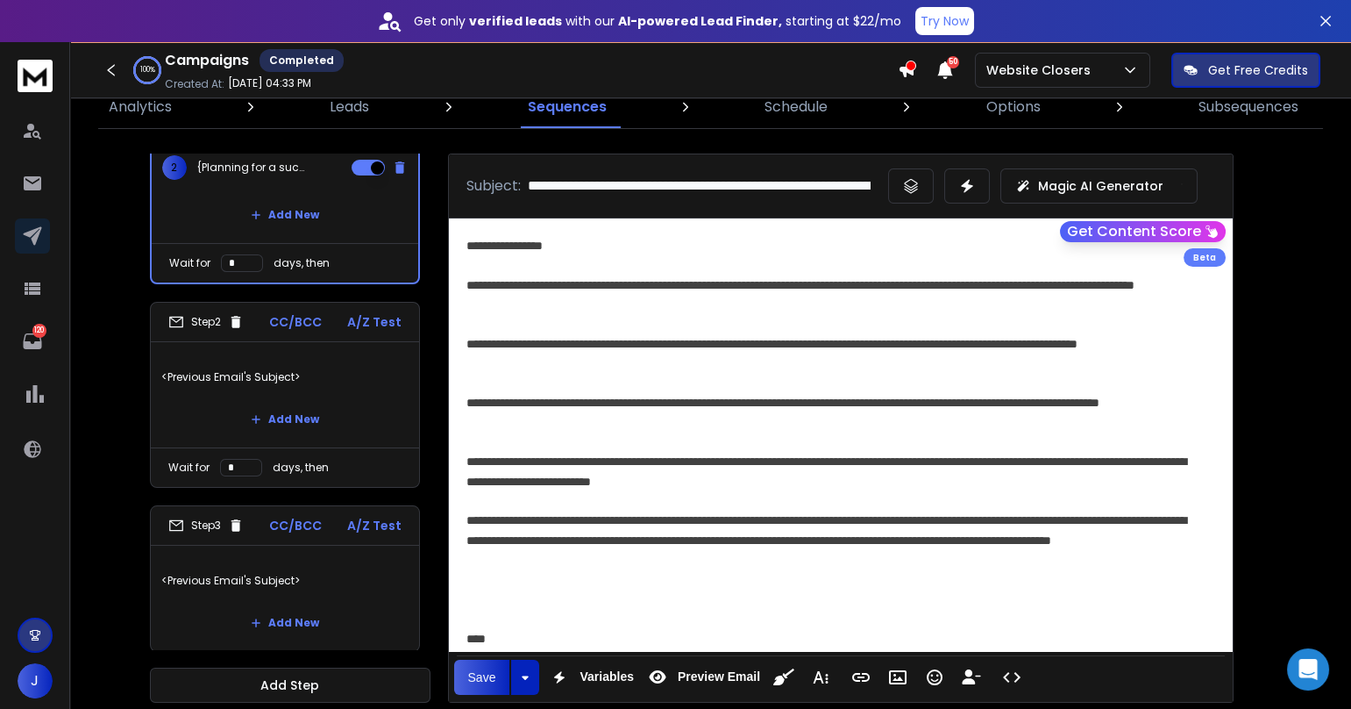
scroll to position [79, 0]
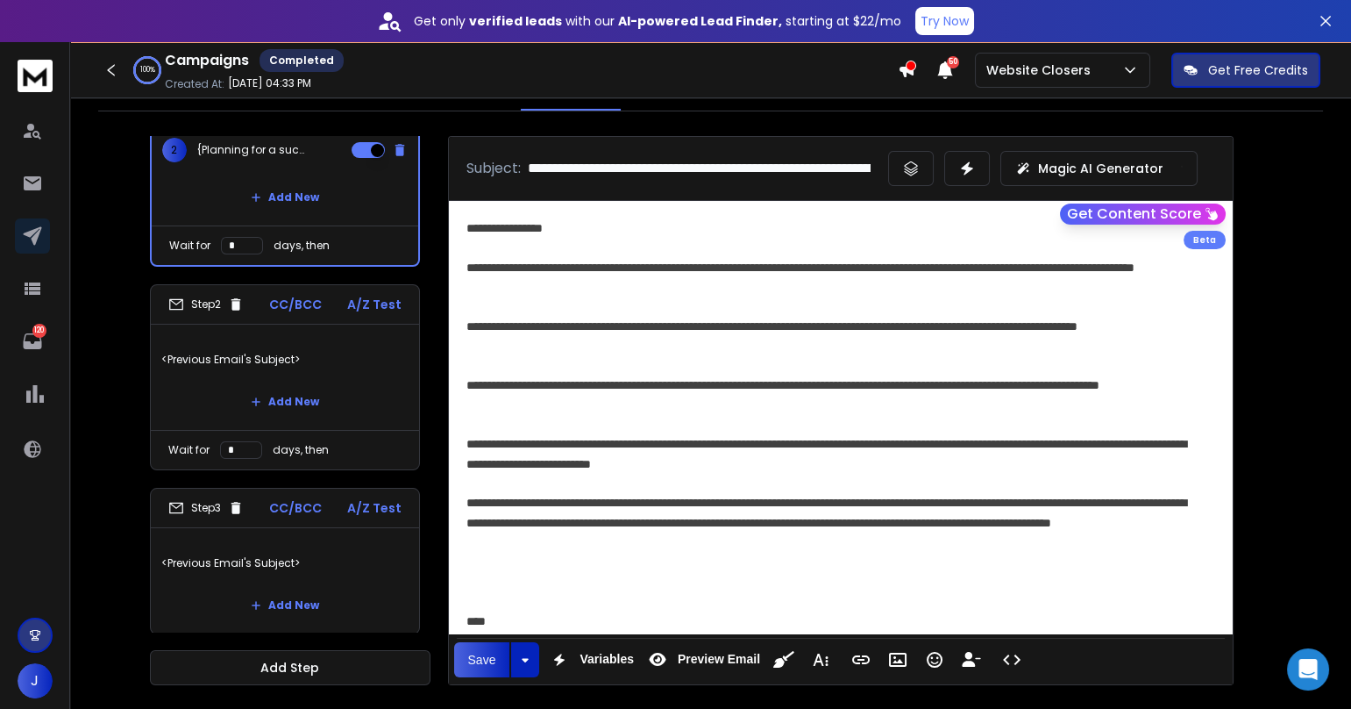
click at [369, 545] on p "<Previous Email's Subject>" at bounding box center [284, 562] width 247 height 49
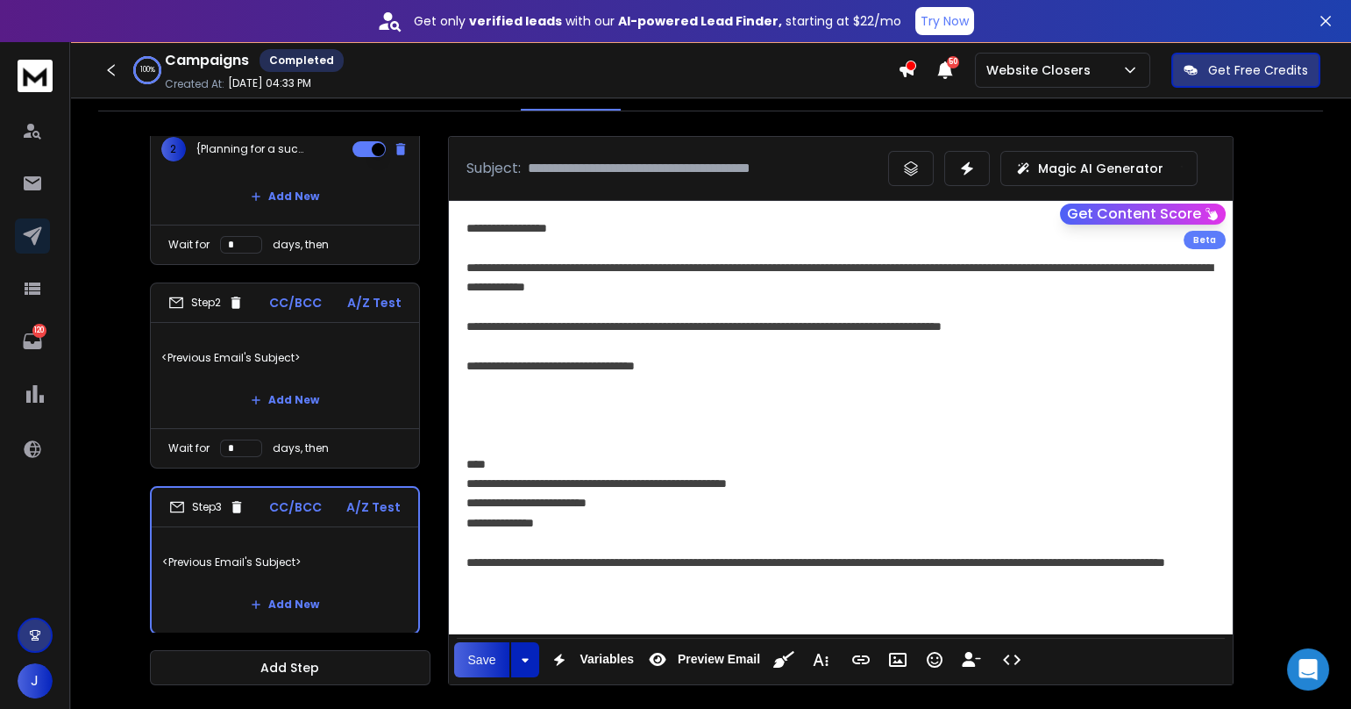
click at [126, 257] on div "**********" at bounding box center [710, 410] width 1225 height 563
click at [32, 236] on icon at bounding box center [32, 235] width 21 height 21
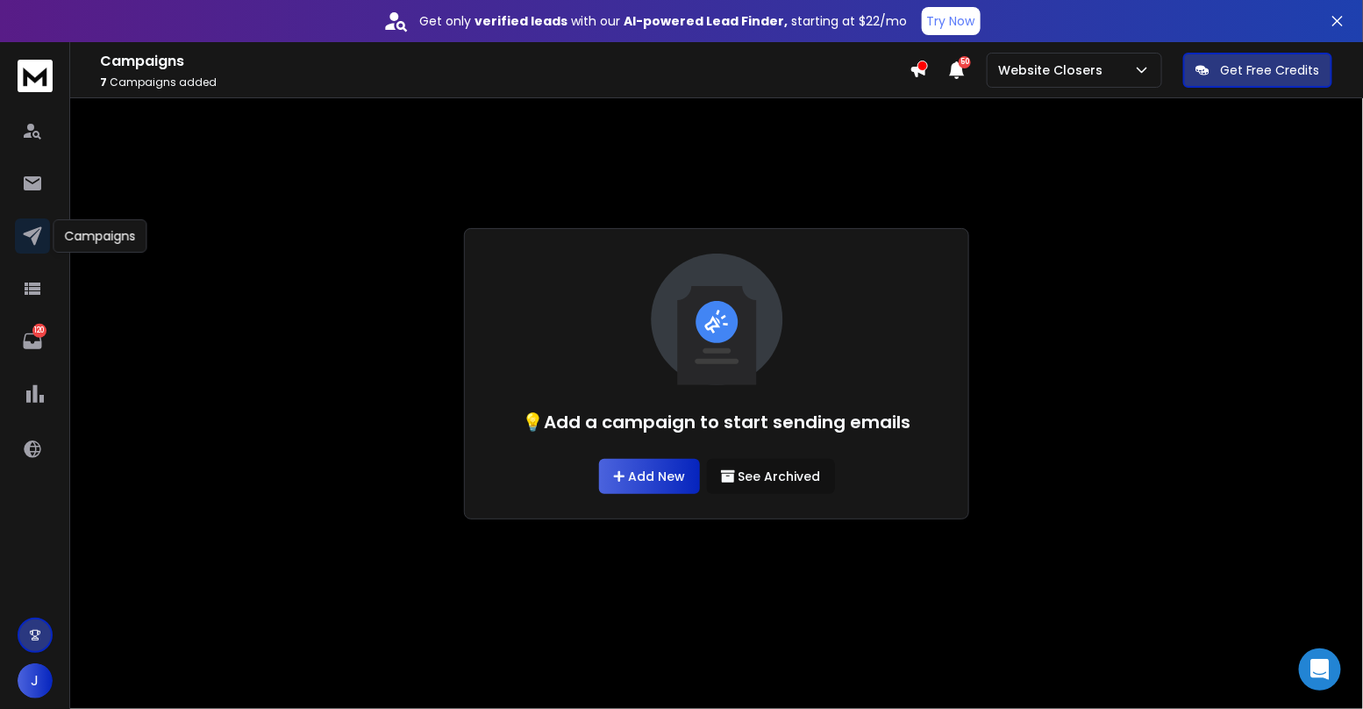
click at [41, 238] on icon at bounding box center [32, 235] width 21 height 21
click at [40, 232] on icon at bounding box center [32, 235] width 21 height 21
click at [43, 179] on link at bounding box center [32, 183] width 35 height 35
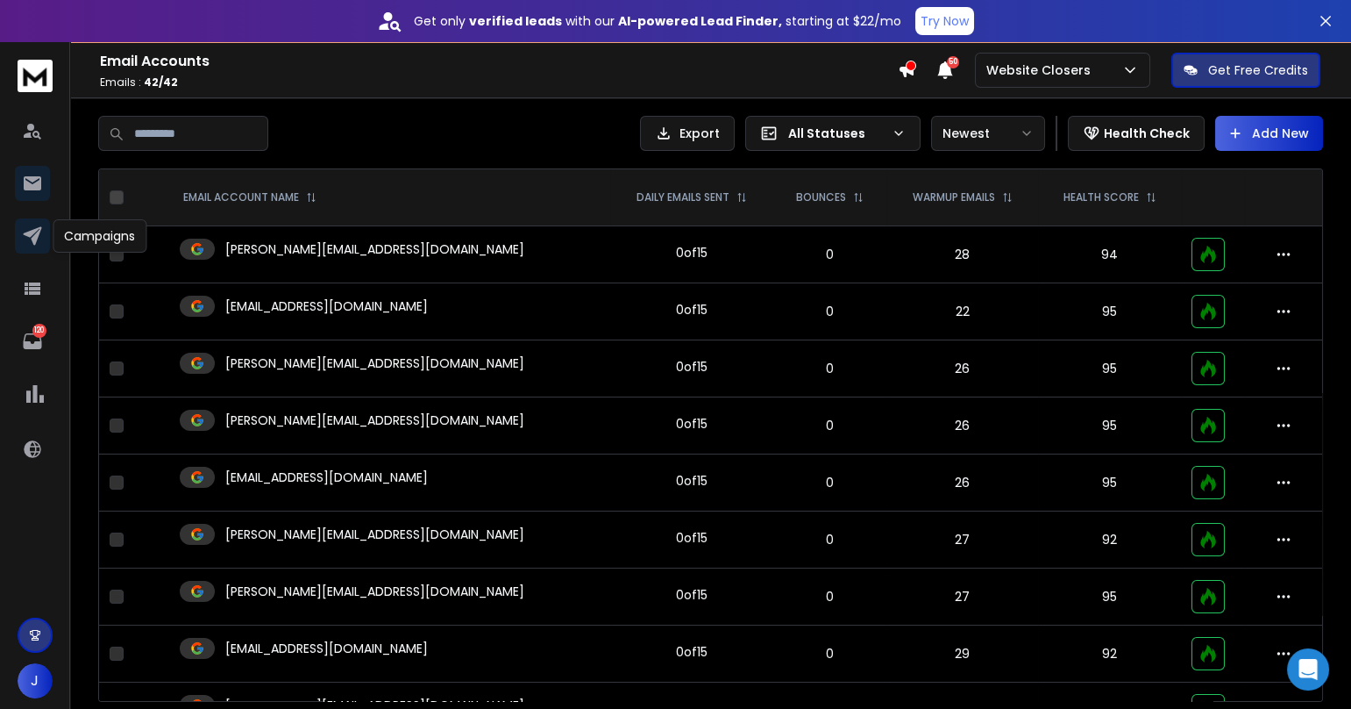
click at [37, 232] on icon at bounding box center [32, 235] width 18 height 18
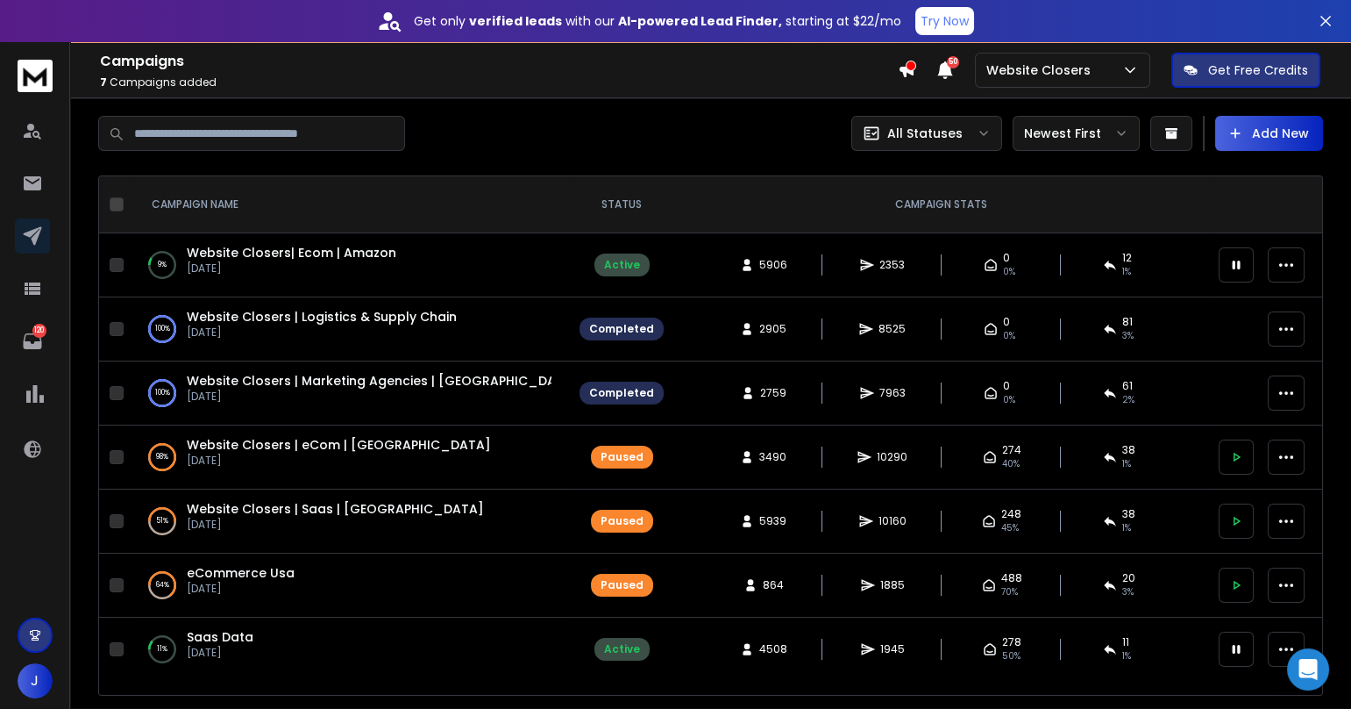
click at [502, 140] on div at bounding box center [404, 133] width 613 height 35
click at [236, 636] on span "Saas Data" at bounding box center [220, 637] width 67 height 18
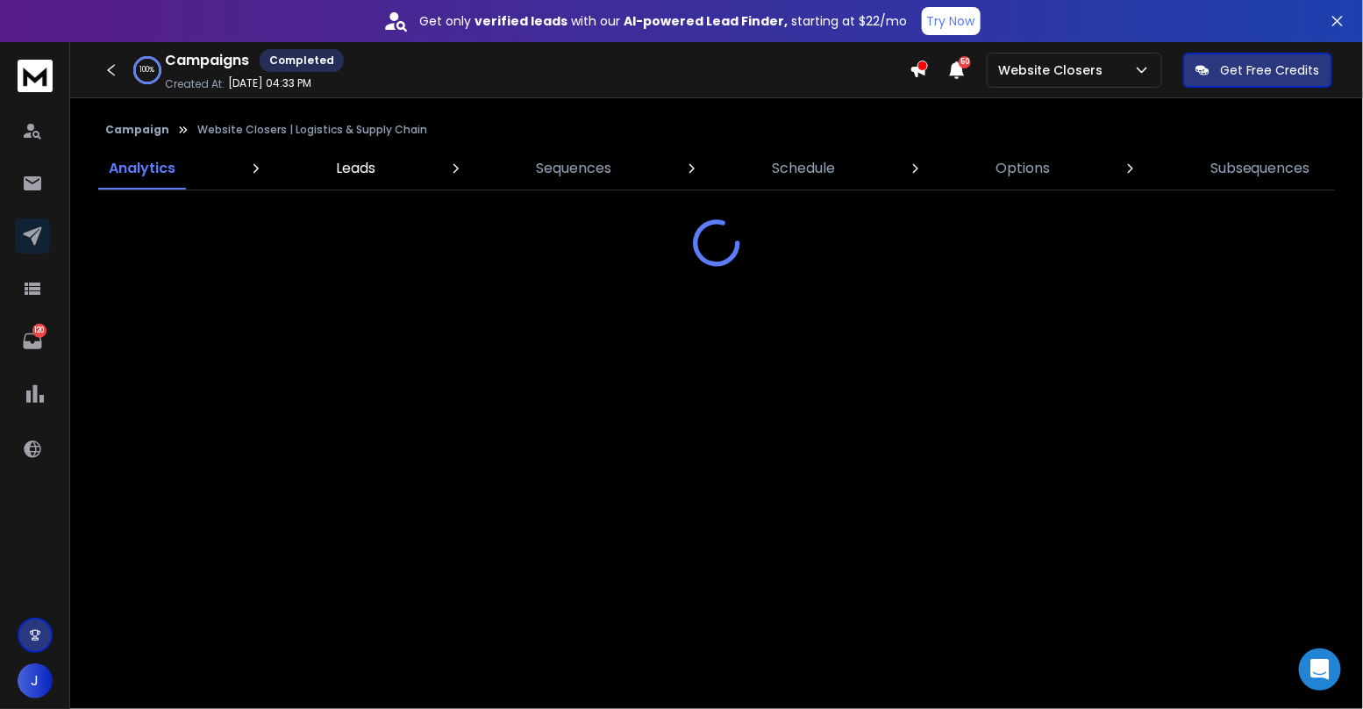
click at [364, 177] on p "Leads" at bounding box center [355, 168] width 39 height 21
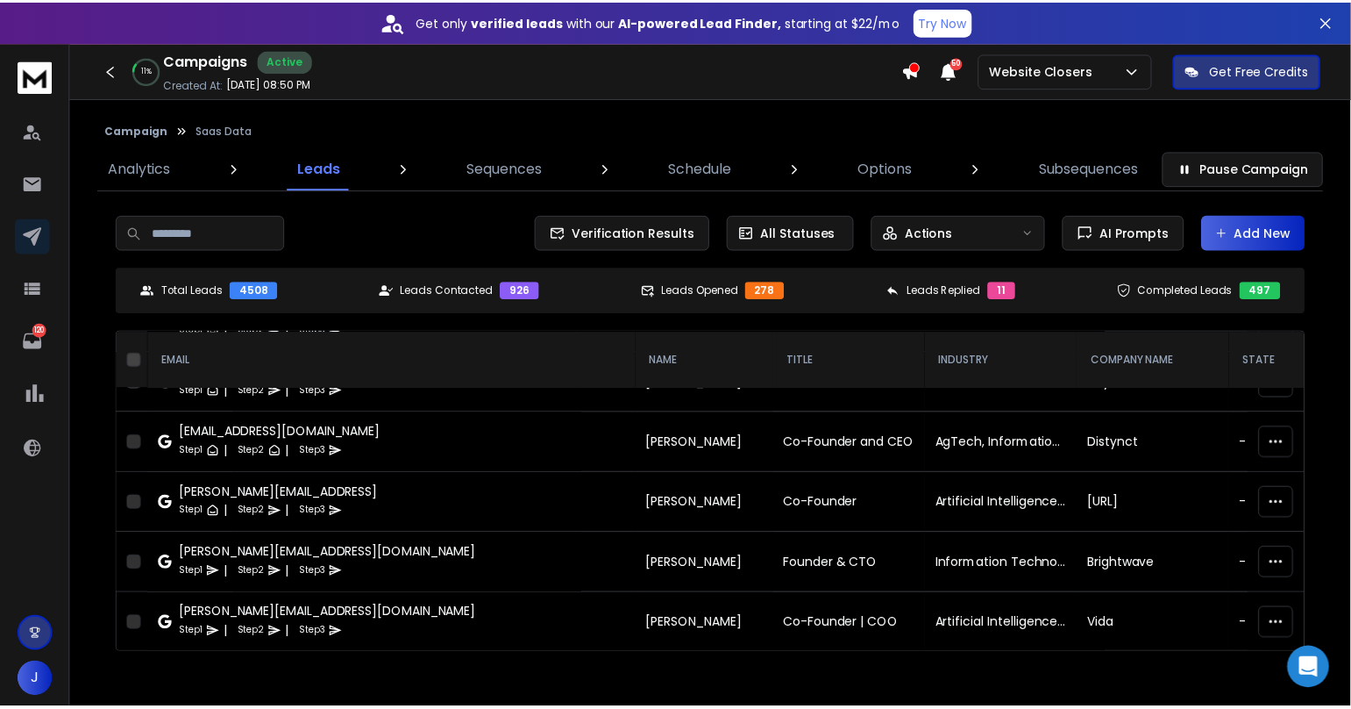
scroll to position [2781, 351]
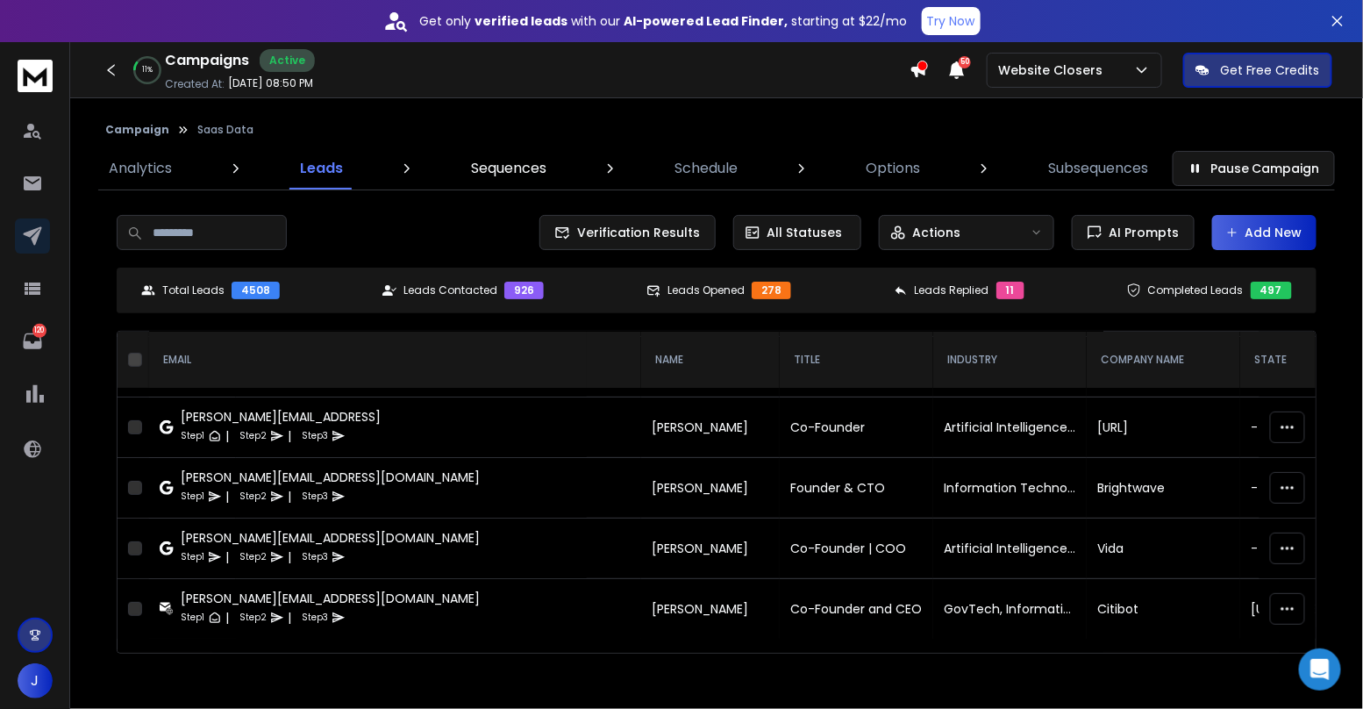
click at [505, 169] on p "Sequences" at bounding box center [508, 168] width 75 height 21
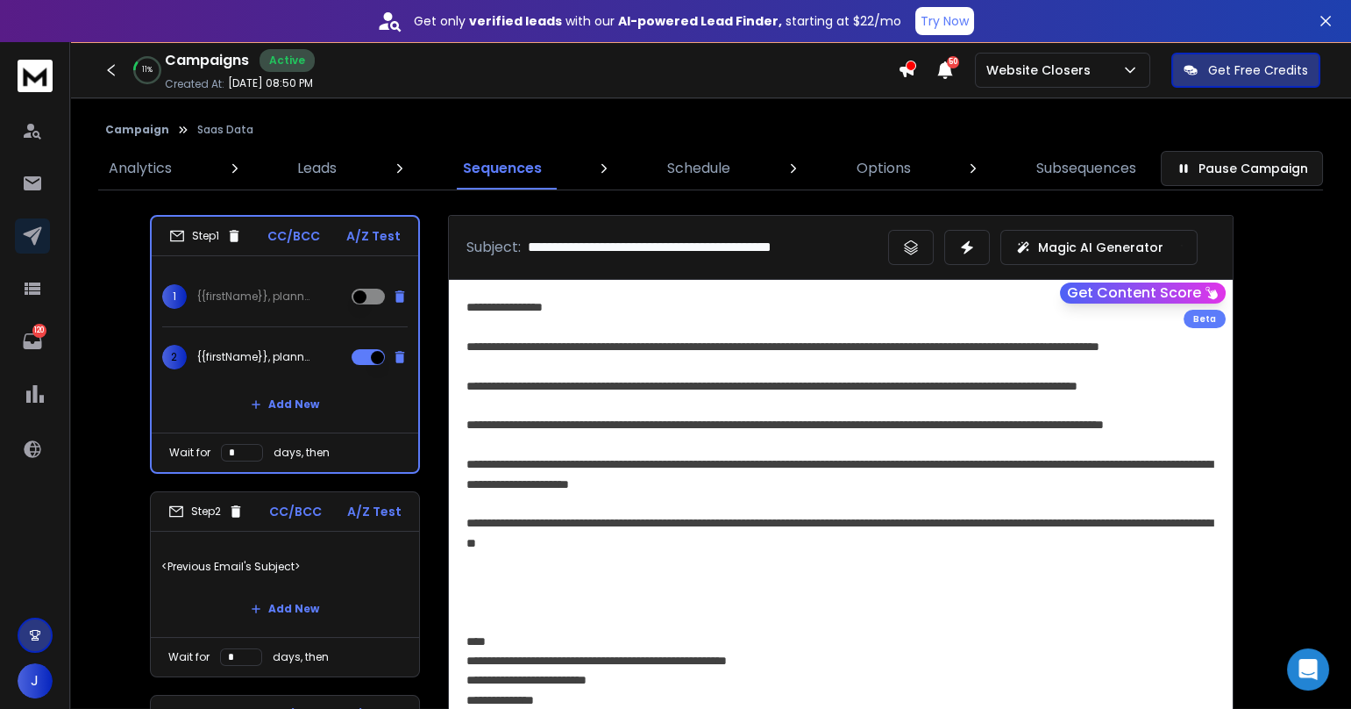
click at [273, 350] on p "{{firstName}}, planning for a successful exit?" at bounding box center [253, 357] width 112 height 14
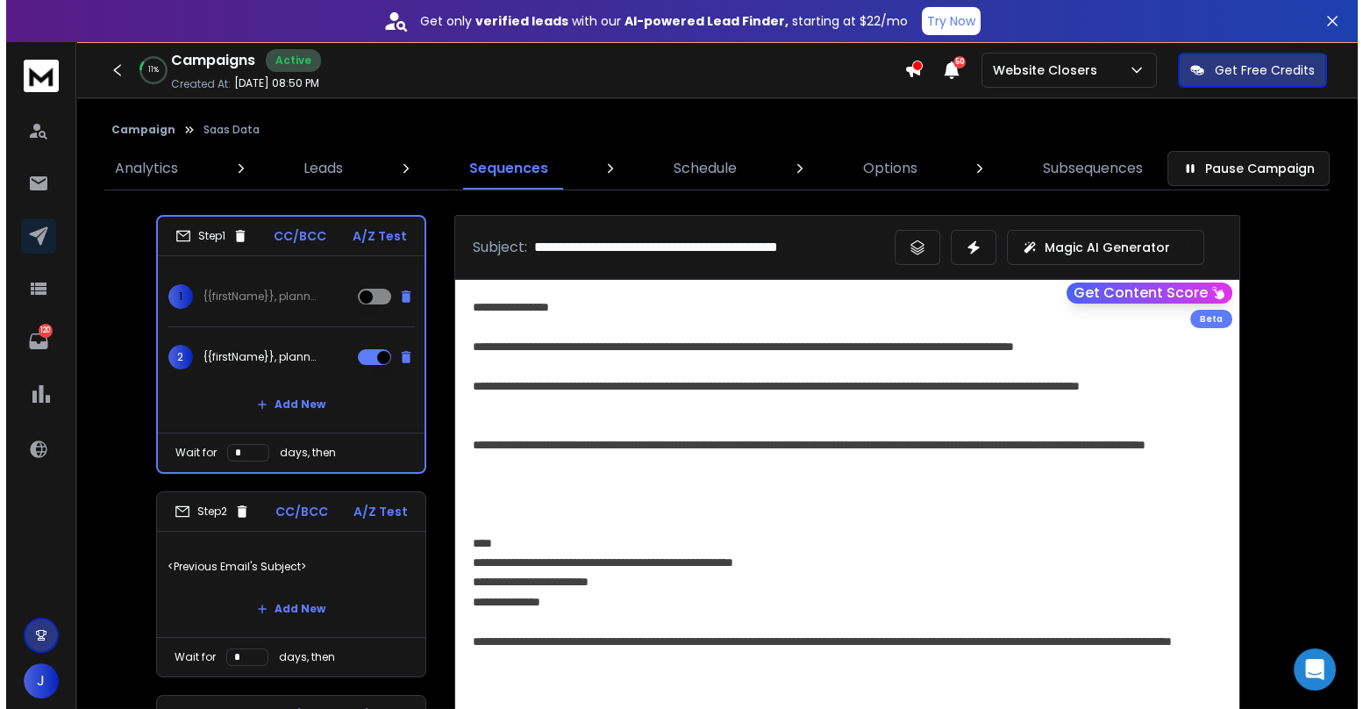
scroll to position [79, 0]
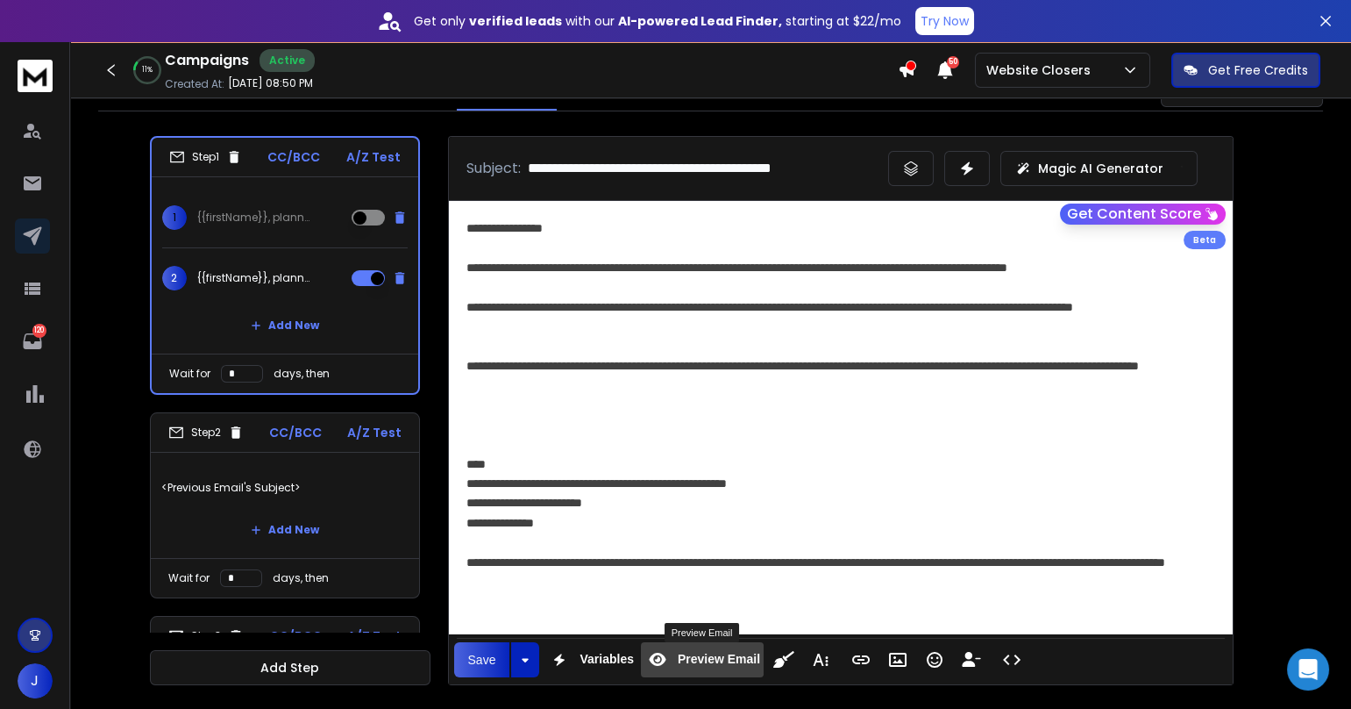
click at [726, 657] on span "Preview Email" at bounding box center [718, 659] width 89 height 15
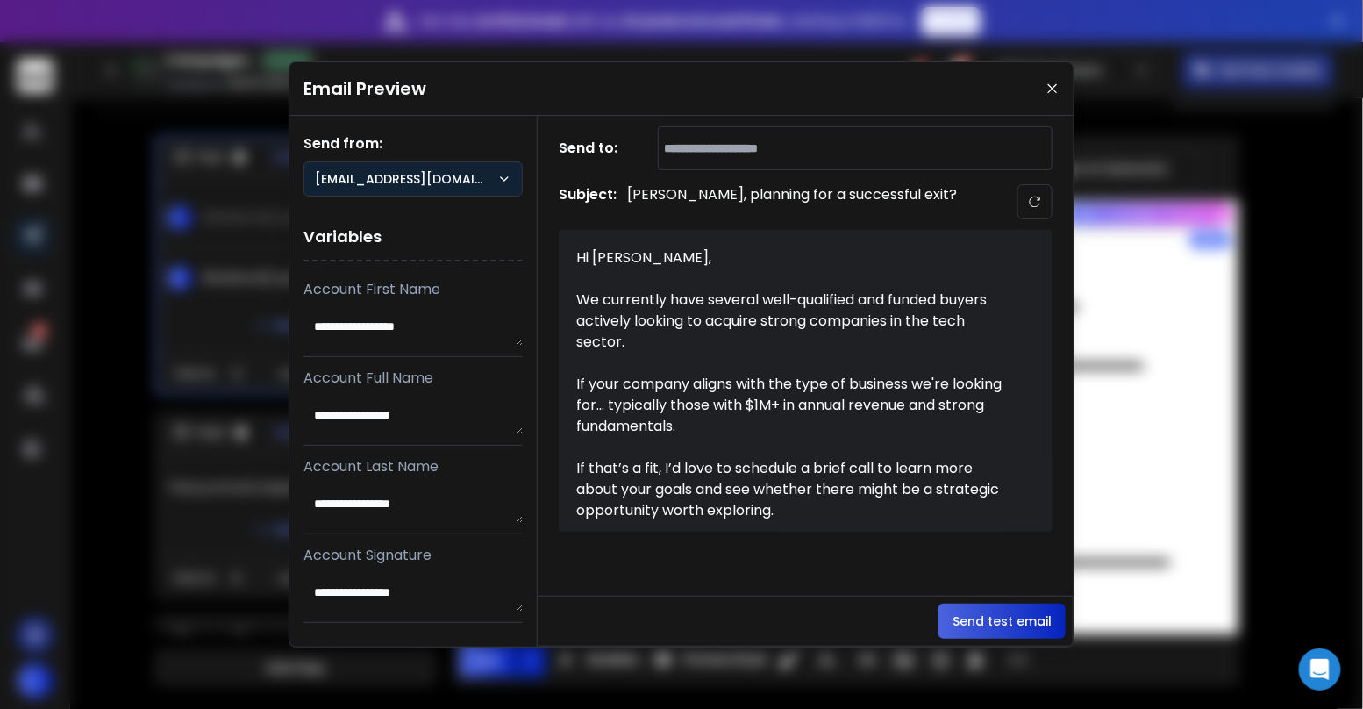
click at [455, 180] on p "[EMAIL_ADDRESS][DOMAIN_NAME]" at bounding box center [406, 179] width 182 height 18
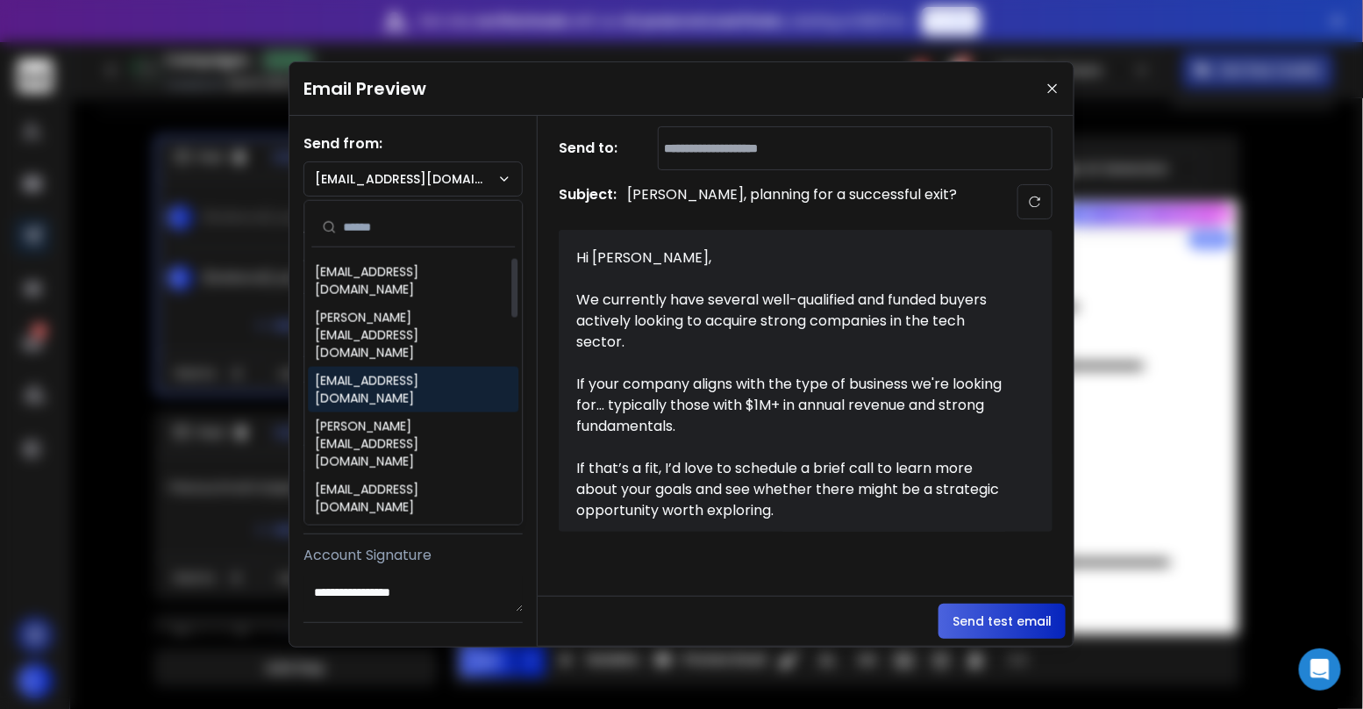
click at [441, 372] on div "[EMAIL_ADDRESS][DOMAIN_NAME]" at bounding box center [413, 389] width 196 height 35
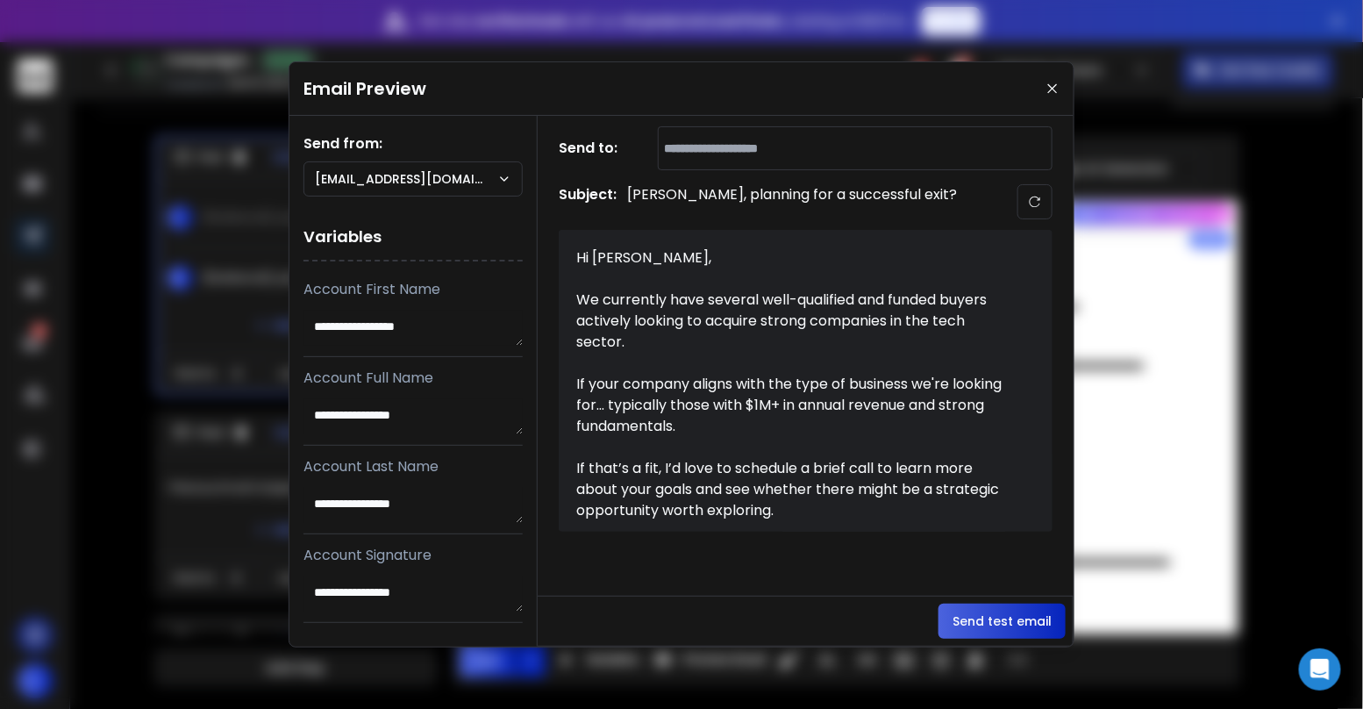
click at [762, 153] on input at bounding box center [855, 148] width 382 height 32
type input "**********"
click at [729, 219] on p "[PERSON_NAME], planning for a successful exit?" at bounding box center [792, 201] width 330 height 35
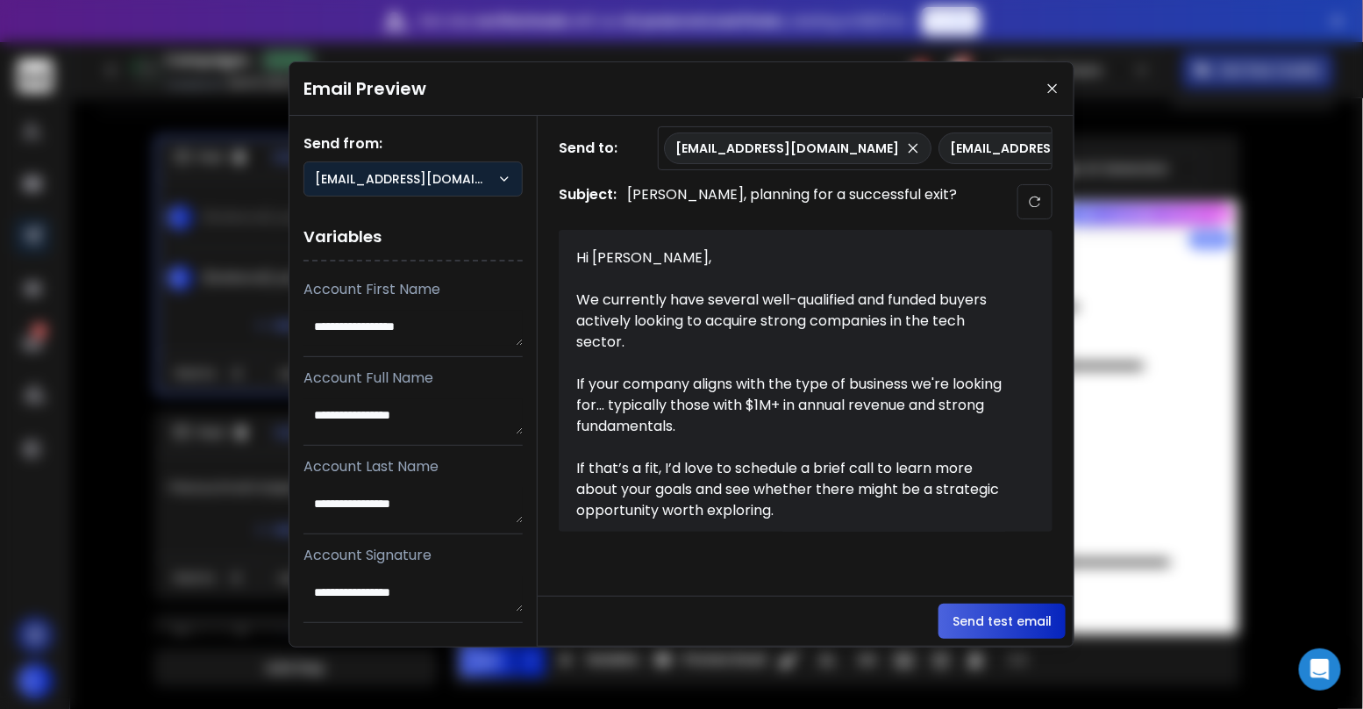
click at [481, 184] on p "[EMAIL_ADDRESS][DOMAIN_NAME]" at bounding box center [406, 179] width 182 height 18
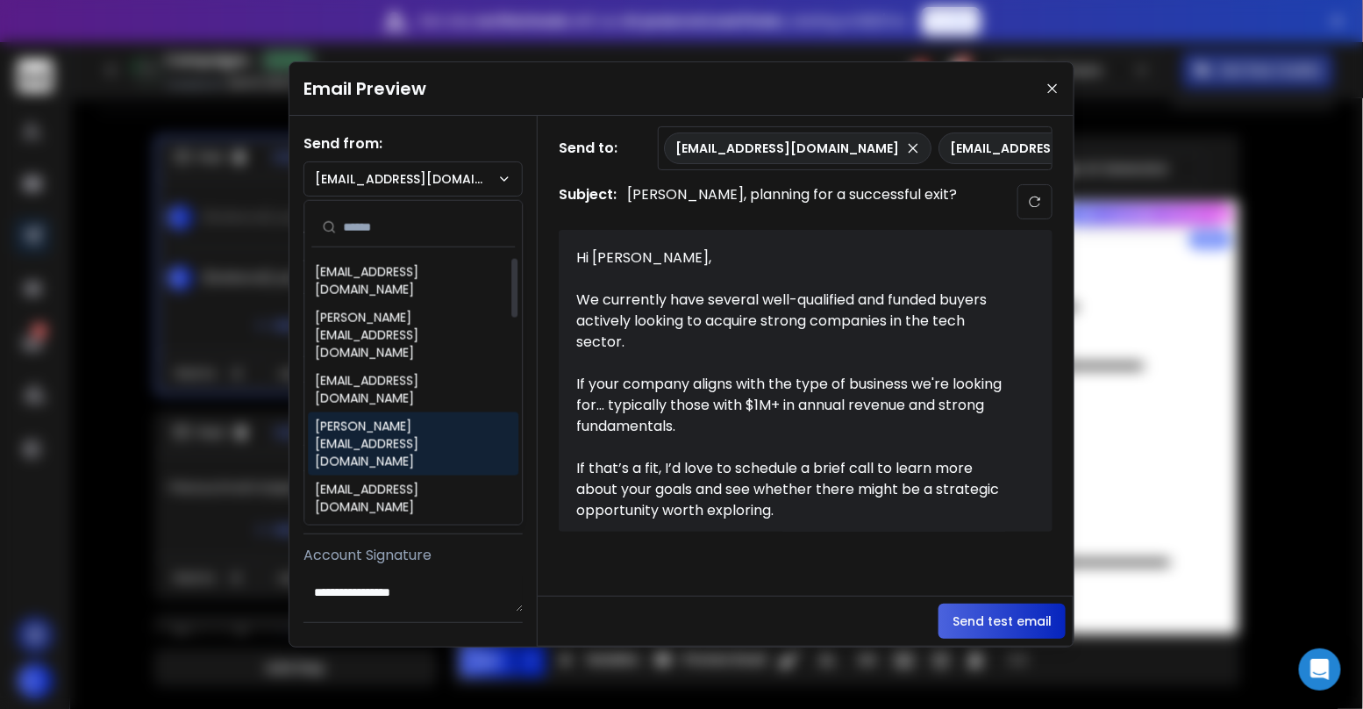
click at [429, 481] on div "[EMAIL_ADDRESS][DOMAIN_NAME]" at bounding box center [413, 498] width 196 height 35
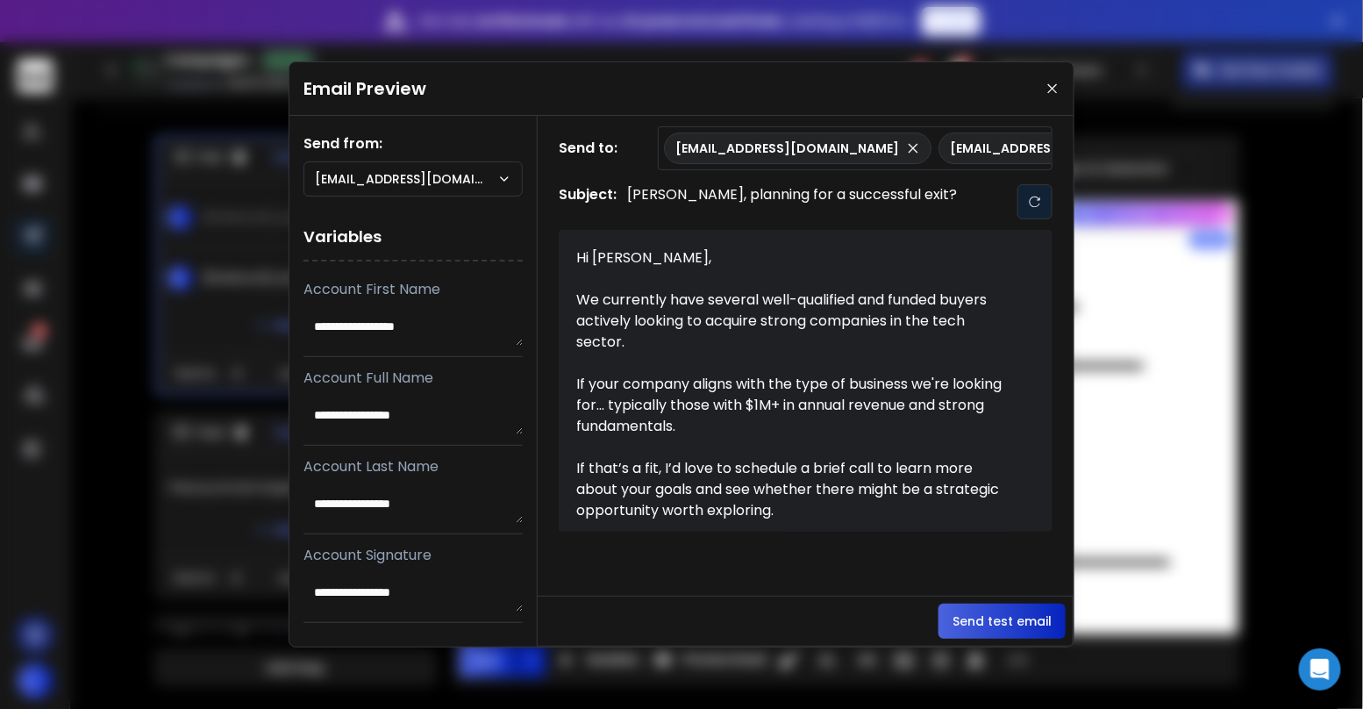
click at [1030, 208] on icon at bounding box center [1035, 202] width 12 height 12
click at [982, 621] on button "Send test email" at bounding box center [1001, 620] width 127 height 35
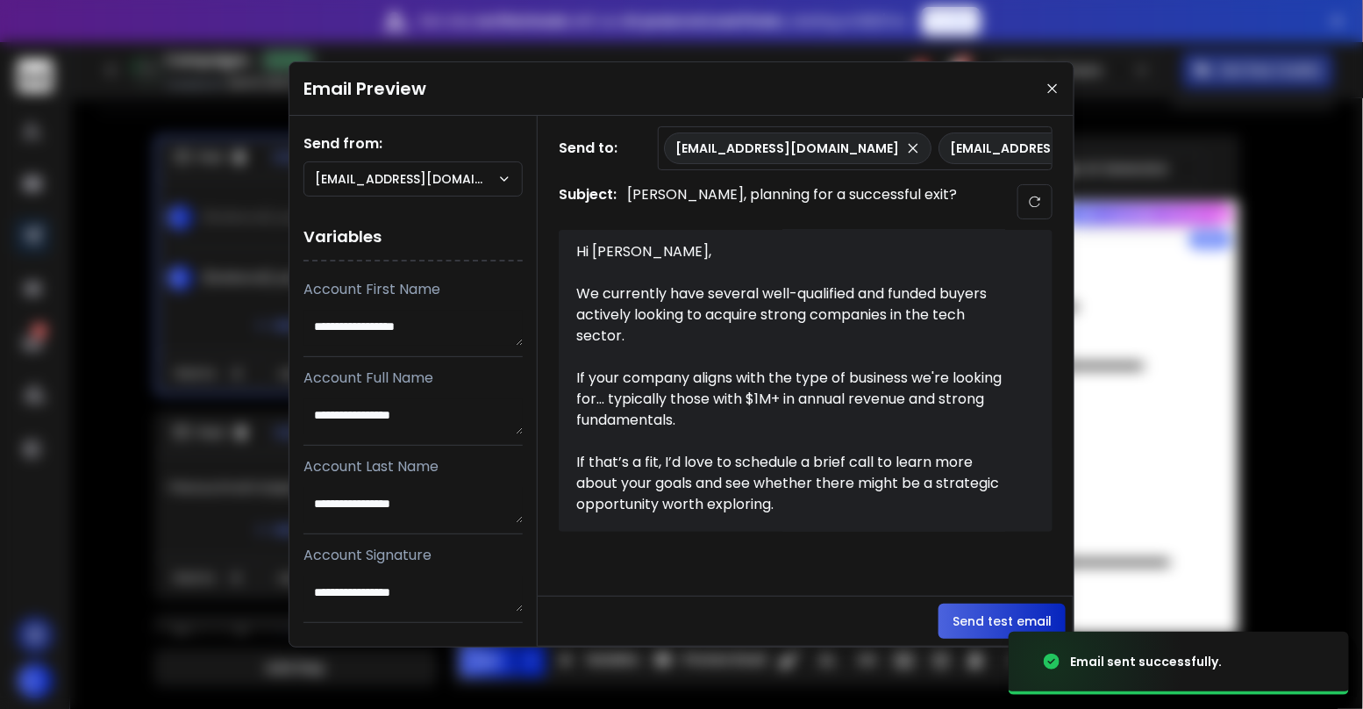
scroll to position [0, 0]
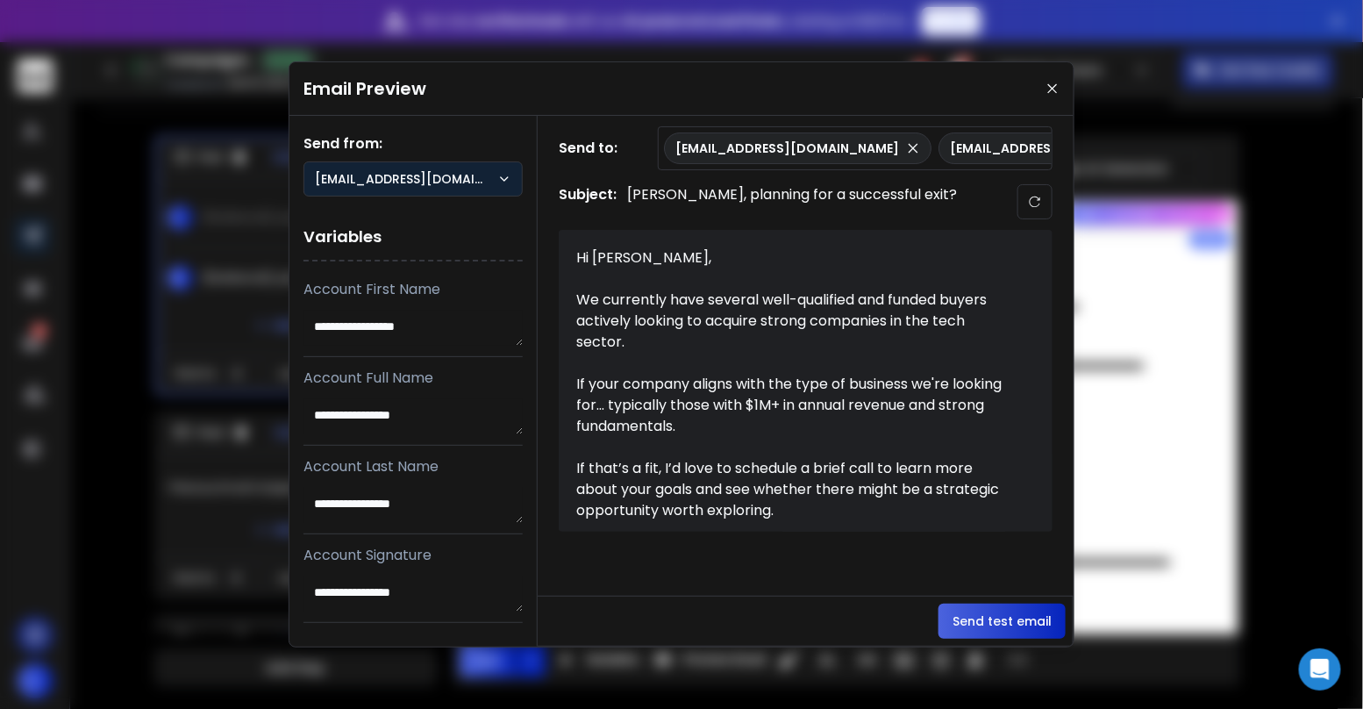
click at [483, 183] on p "[EMAIL_ADDRESS][DOMAIN_NAME]" at bounding box center [406, 179] width 182 height 18
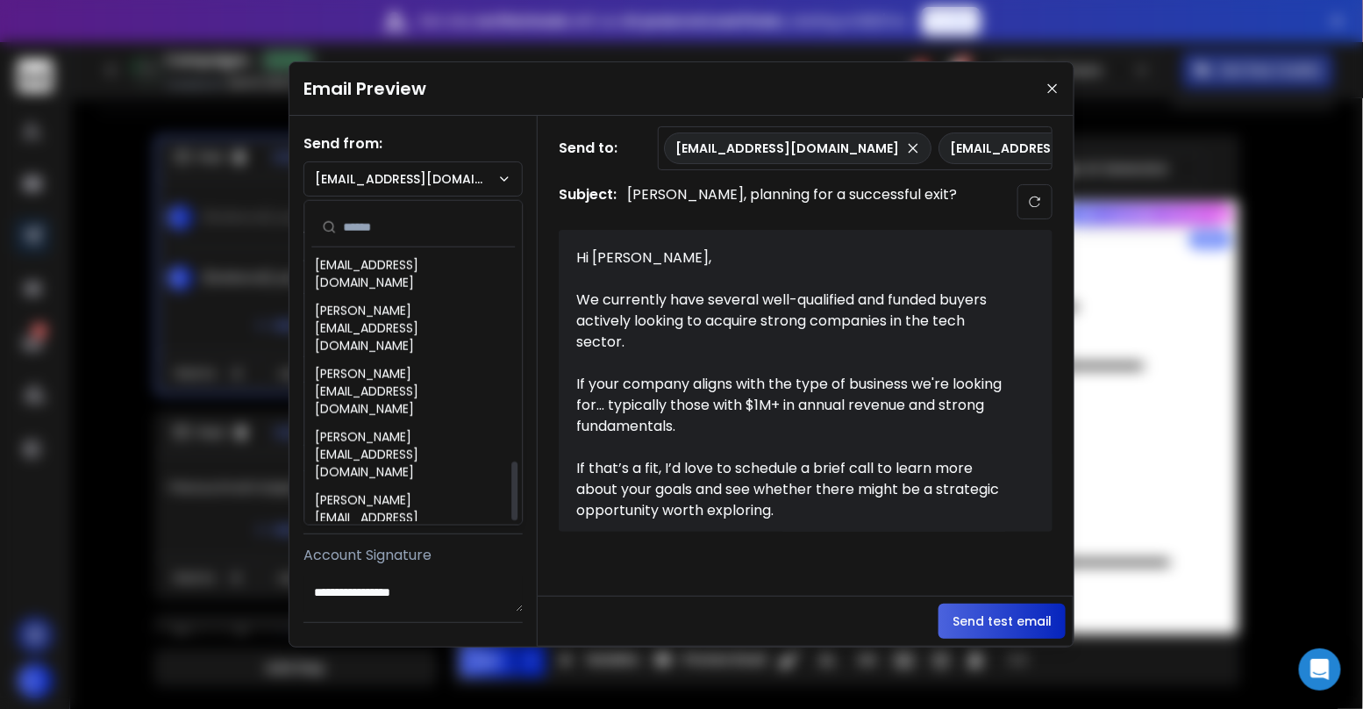
scroll to position [915, 0]
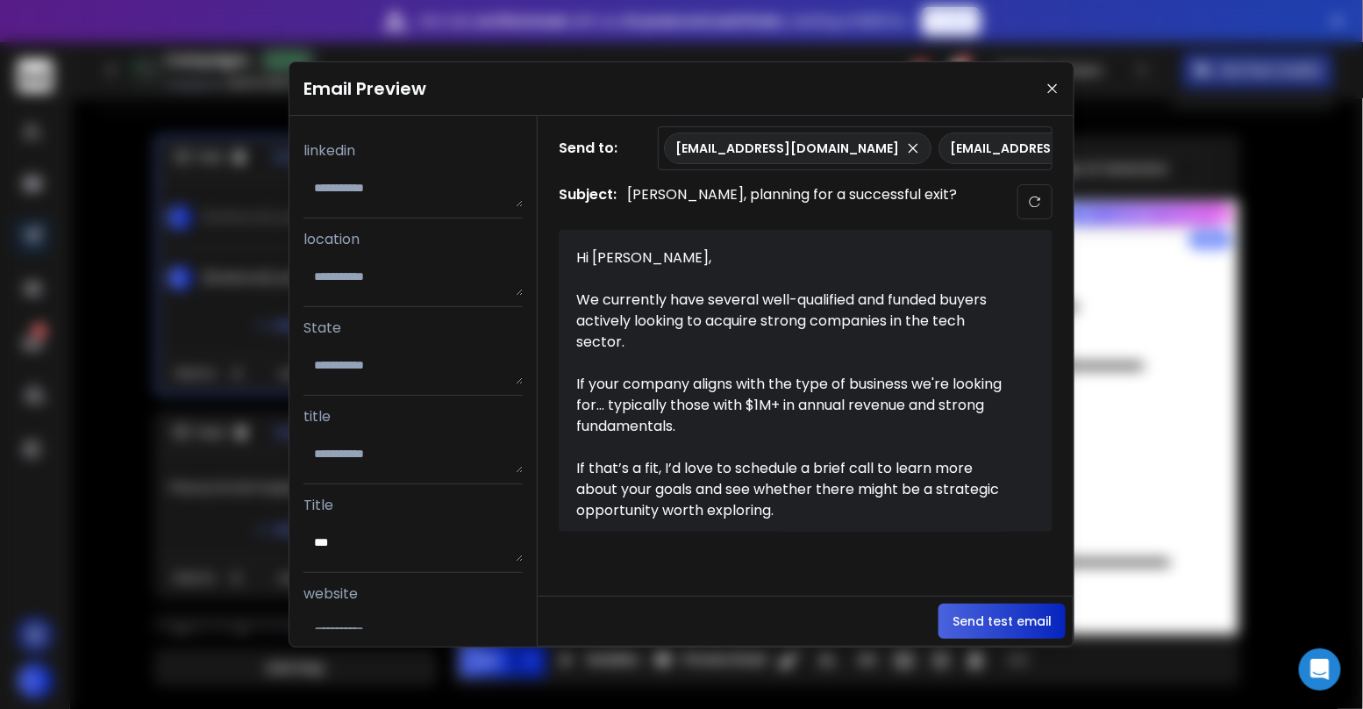
scroll to position [199, 0]
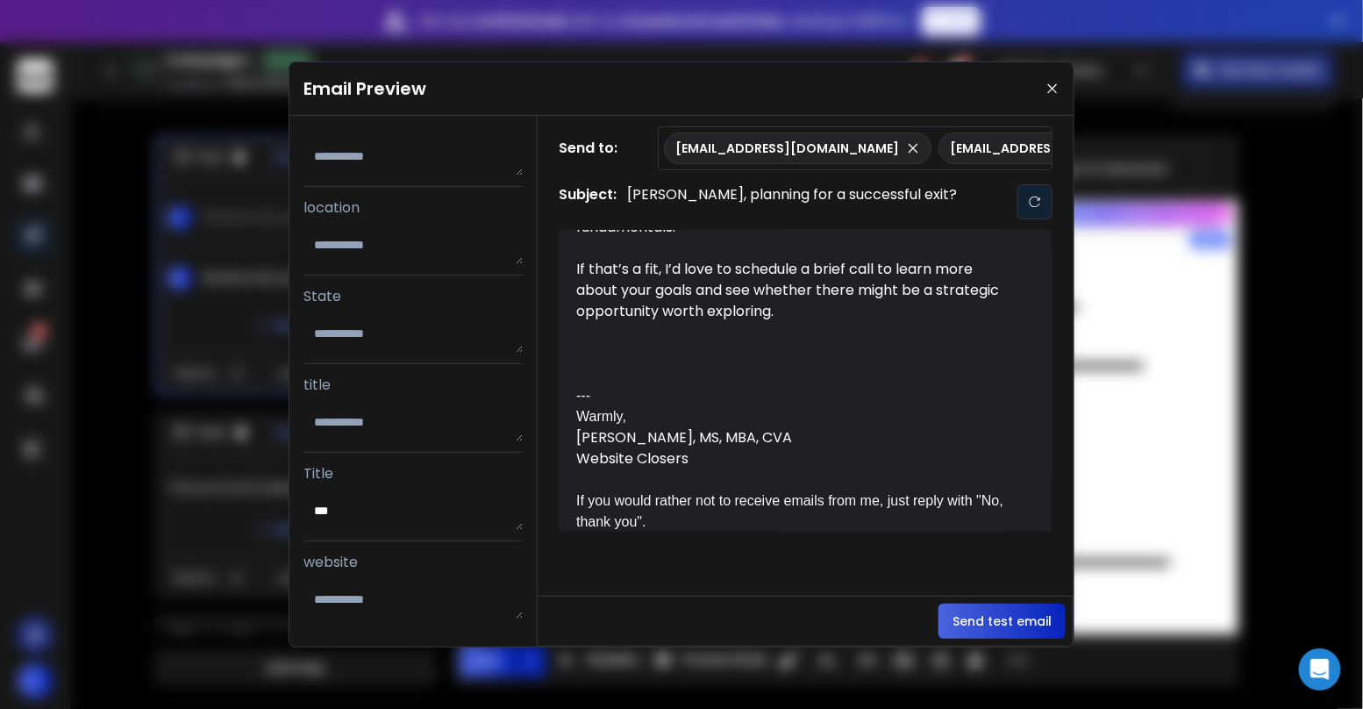
click at [1044, 219] on button at bounding box center [1034, 201] width 35 height 35
click at [978, 622] on button "Send test email" at bounding box center [1001, 620] width 127 height 35
click at [1055, 89] on icon at bounding box center [1052, 89] width 14 height 14
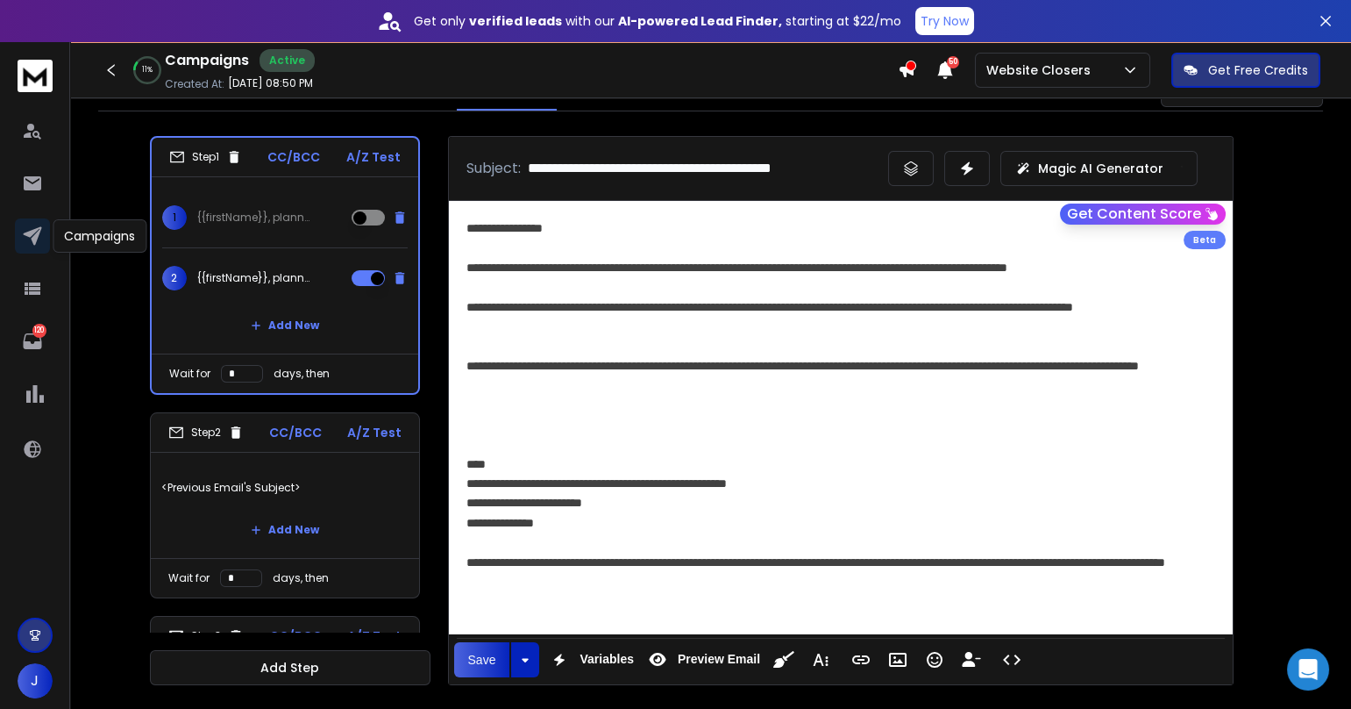
click at [41, 226] on icon at bounding box center [32, 235] width 21 height 21
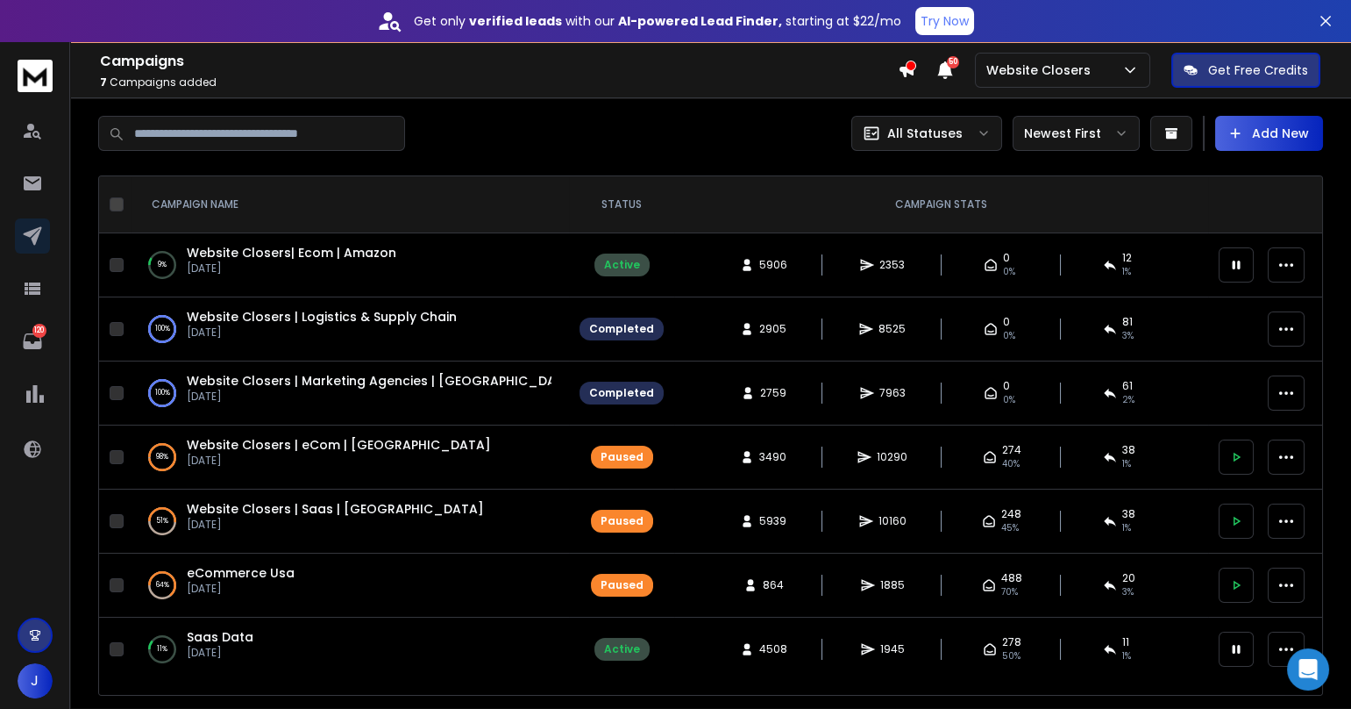
click at [586, 127] on div at bounding box center [404, 133] width 613 height 35
click at [308, 507] on span "Website Closers | Saas | [GEOGRAPHIC_DATA]" at bounding box center [335, 509] width 297 height 18
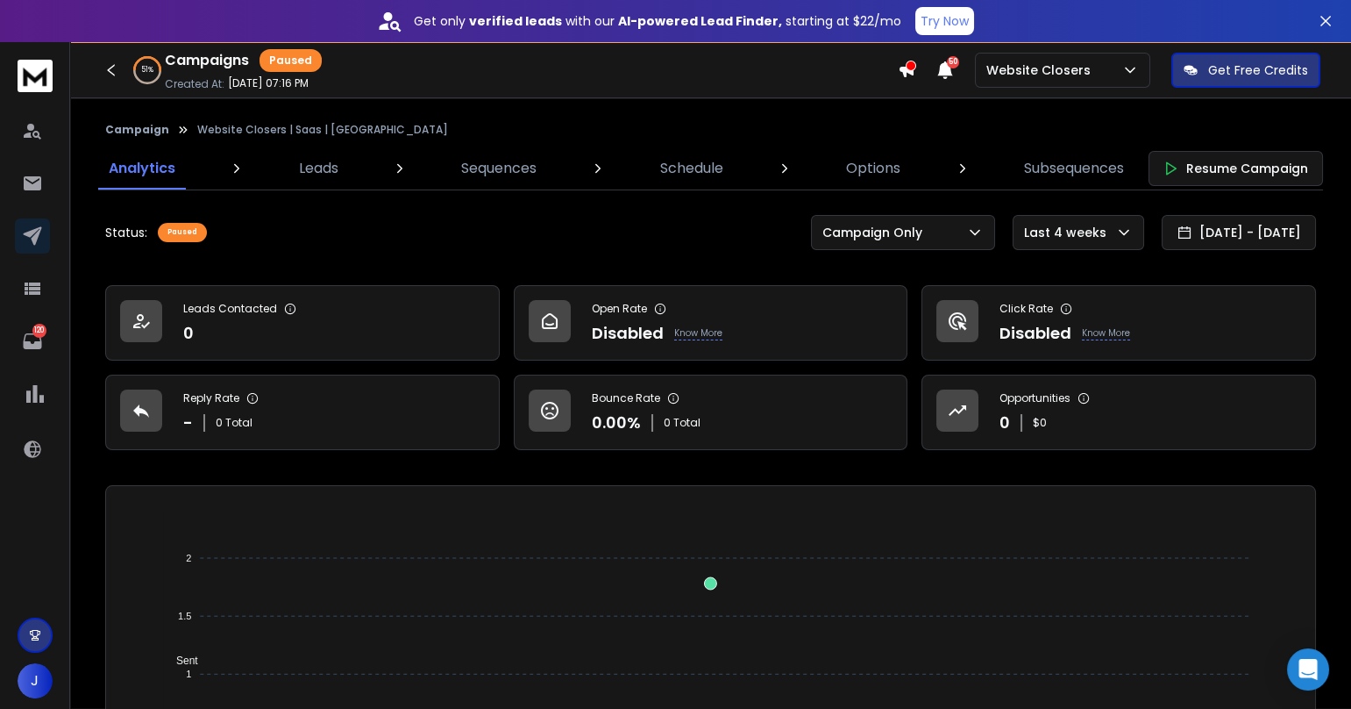
click at [622, 250] on div "Status: Paused Resume Campaign Campaign Only Last 4 weeks [DATE] - [DATE] Leads…" at bounding box center [710, 684] width 1211 height 938
click at [653, 68] on div "51 % Campaigns Paused Created At: [DATE] 07:16 PM 50 Website Closers Get Free C…" at bounding box center [675, 70] width 1351 height 56
